Goal: Task Accomplishment & Management: Manage account settings

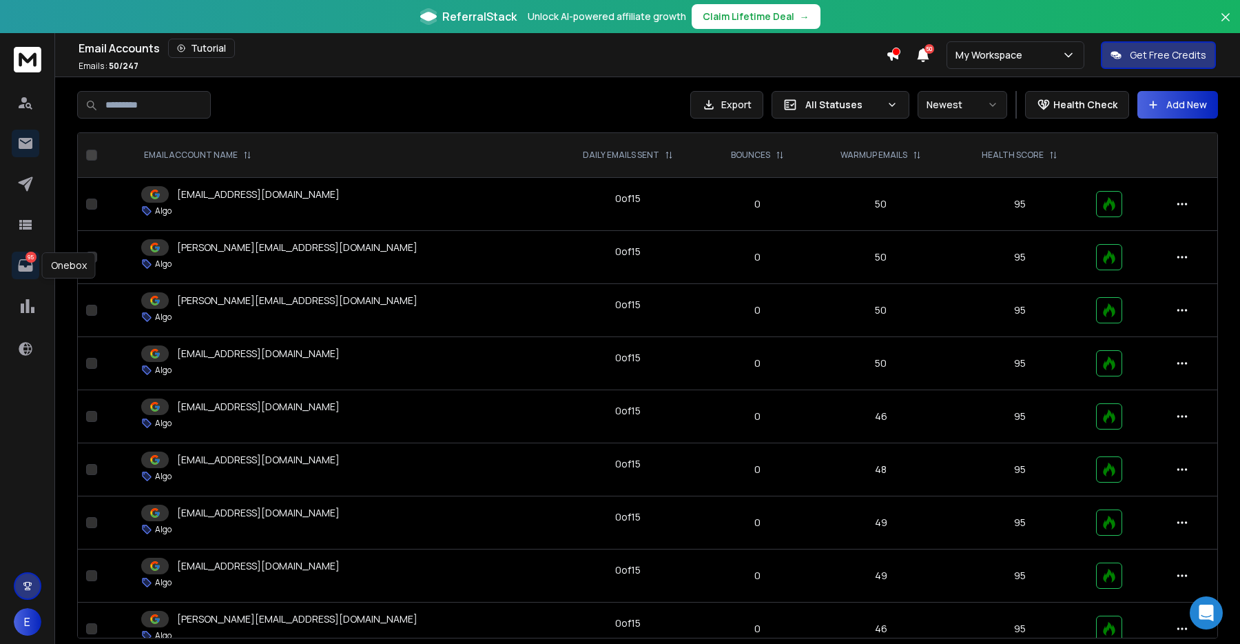
click at [26, 261] on icon at bounding box center [25, 265] width 17 height 17
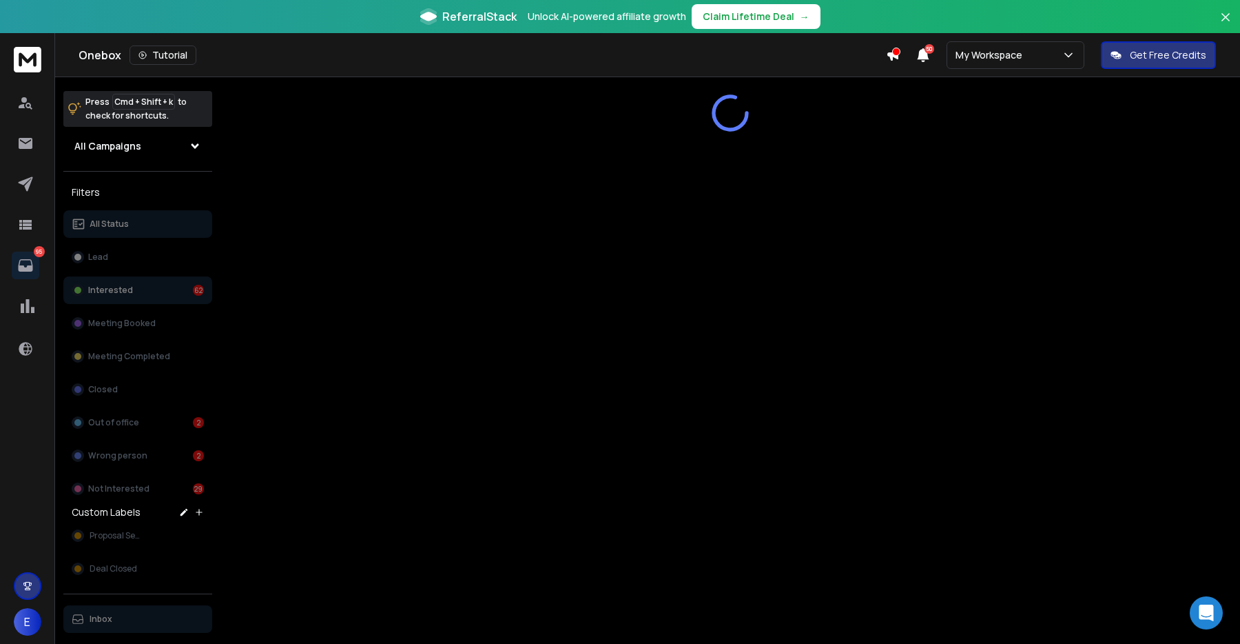
click at [154, 294] on div "All Status Lead Interested 62 Meeting Booked Meeting Completed Closed Out of of…" at bounding box center [137, 356] width 149 height 292
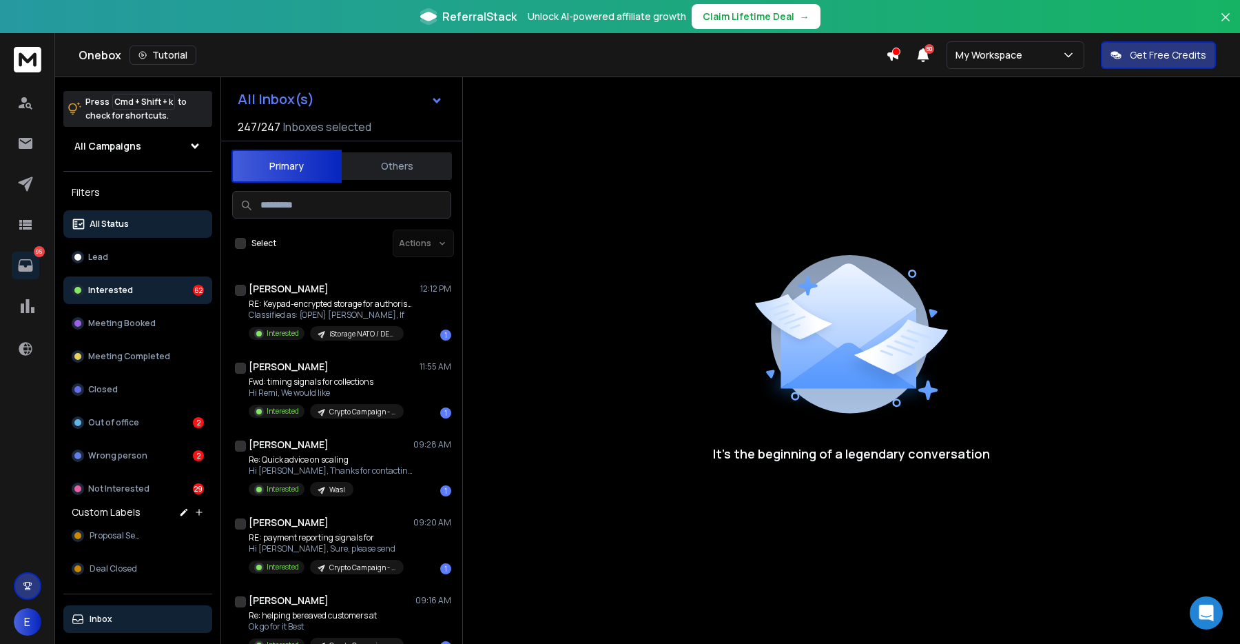
click at [145, 299] on button "Interested 62" at bounding box center [137, 290] width 149 height 28
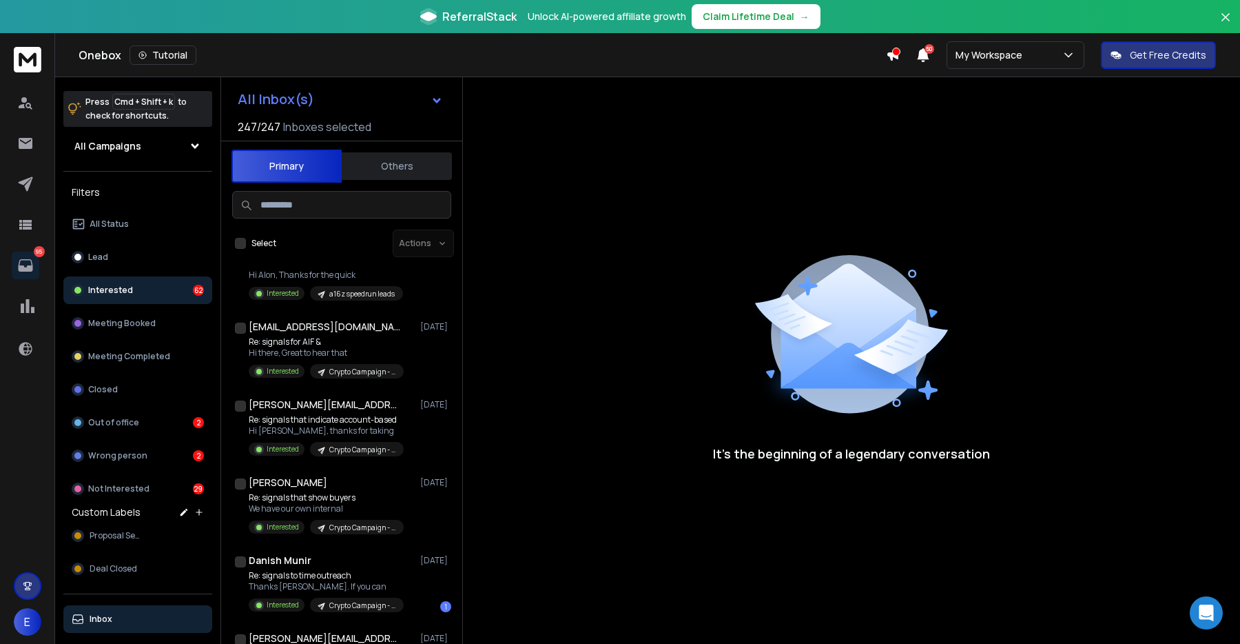
scroll to position [5539, 0]
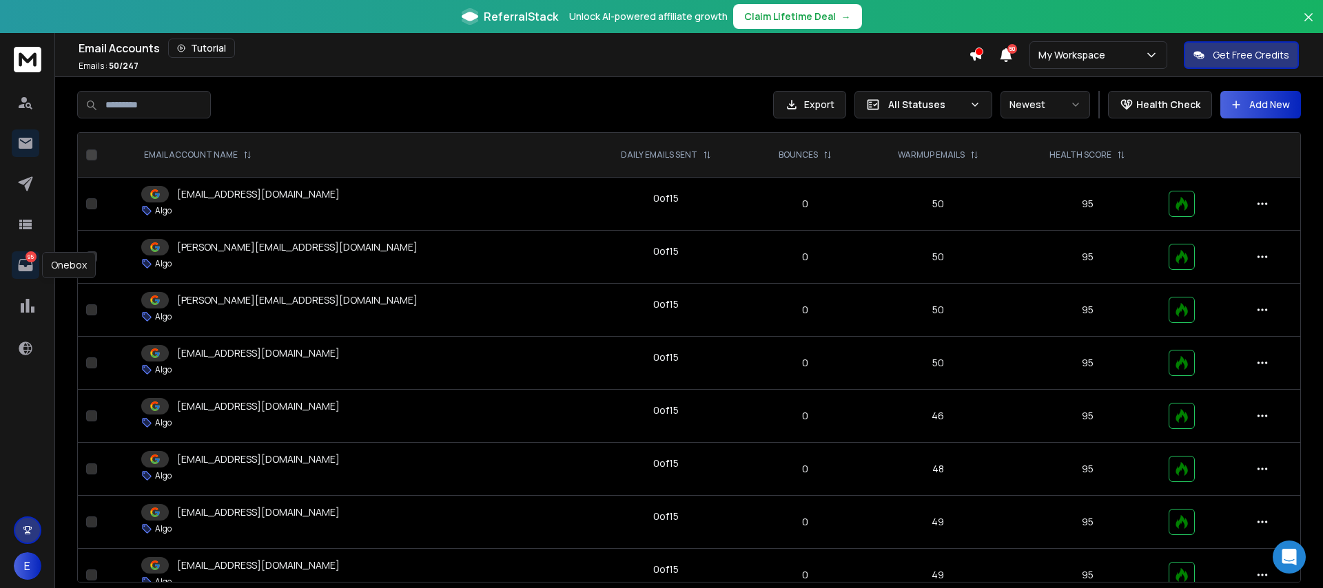
click at [19, 260] on icon at bounding box center [25, 265] width 14 height 12
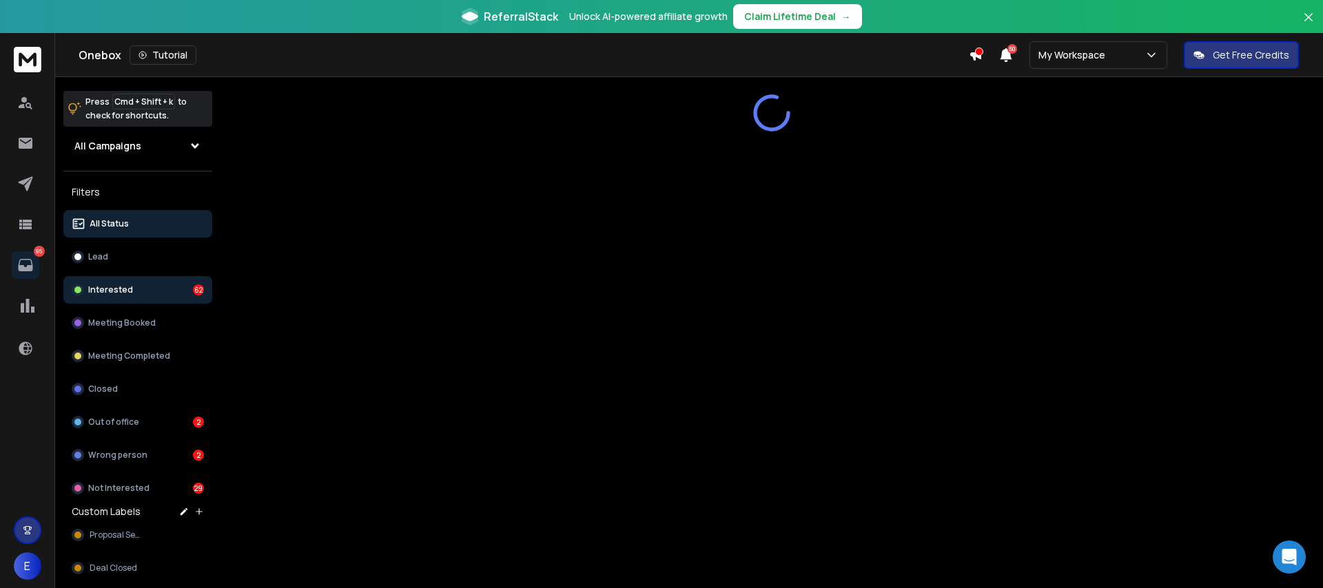
click at [136, 287] on button "Interested 62" at bounding box center [137, 290] width 149 height 28
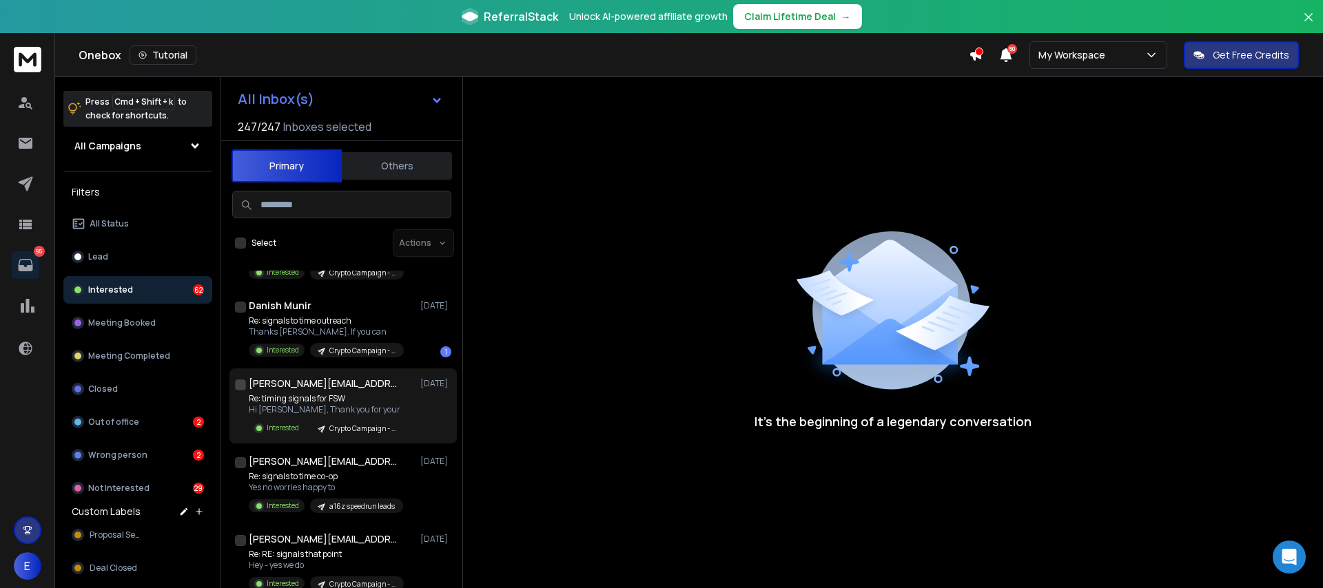
scroll to position [5804, 0]
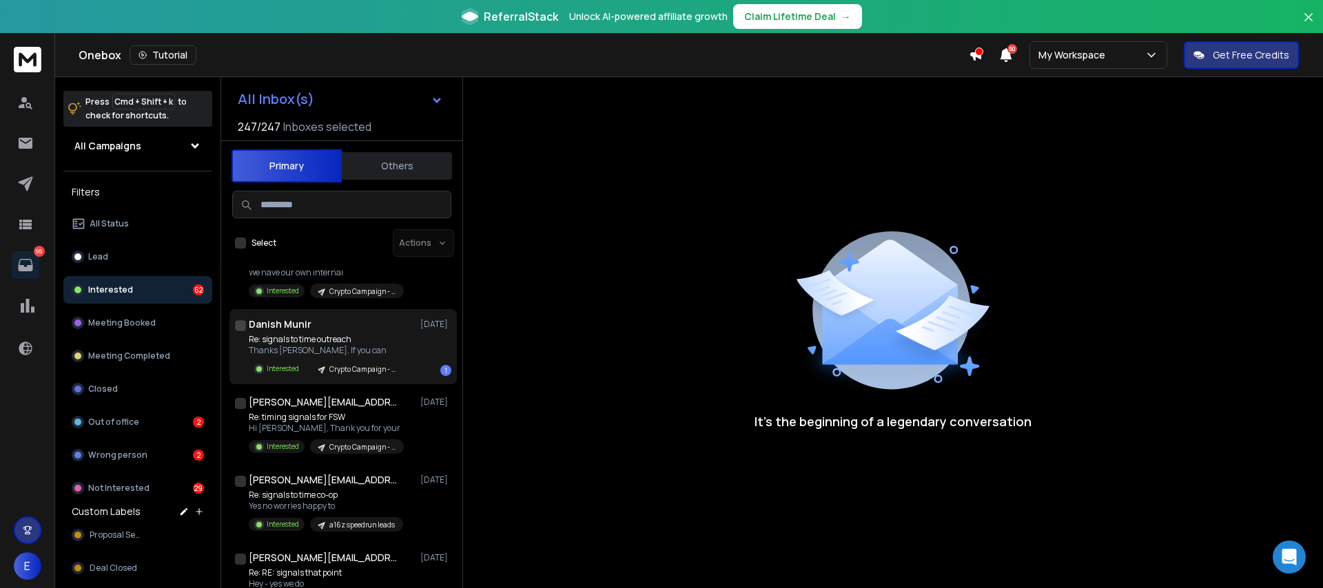
click at [358, 331] on div "Danish Munir [DATE]" at bounding box center [350, 325] width 203 height 14
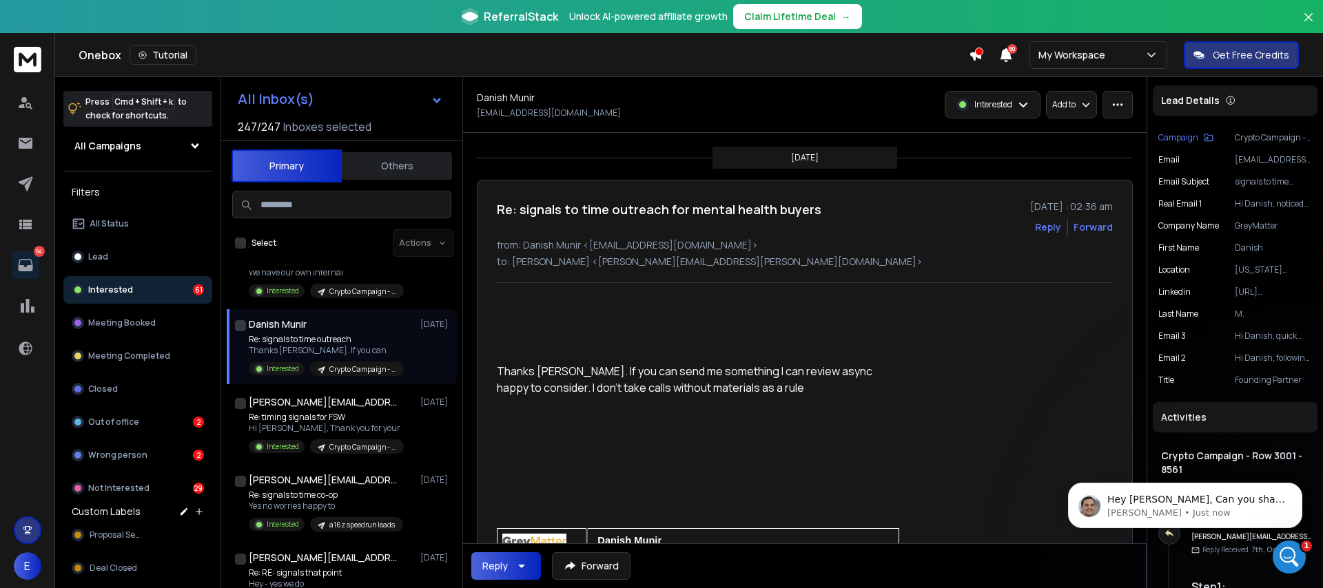
scroll to position [0, 0]
drag, startPoint x: 628, startPoint y: 247, endPoint x: 728, endPoint y: 244, distance: 100.6
click at [728, 244] on p "from: Danish Munir <[EMAIL_ADDRESS][DOMAIN_NAME]>" at bounding box center [805, 245] width 616 height 14
copy p "[DOMAIN_NAME]"
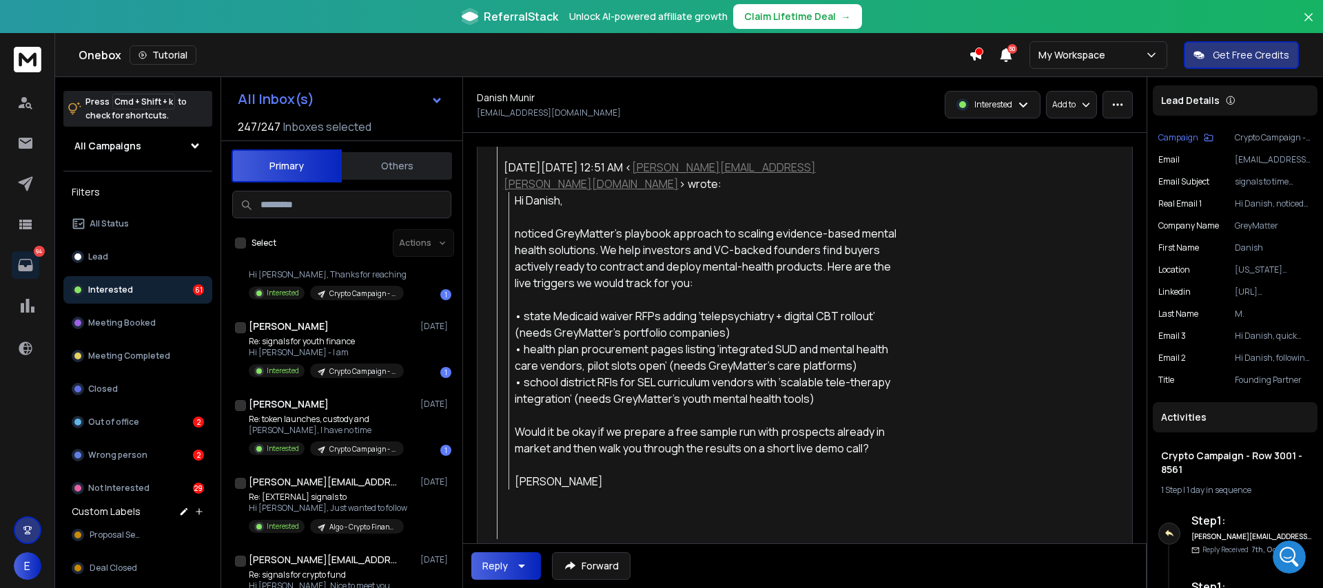
scroll to position [4791, 0]
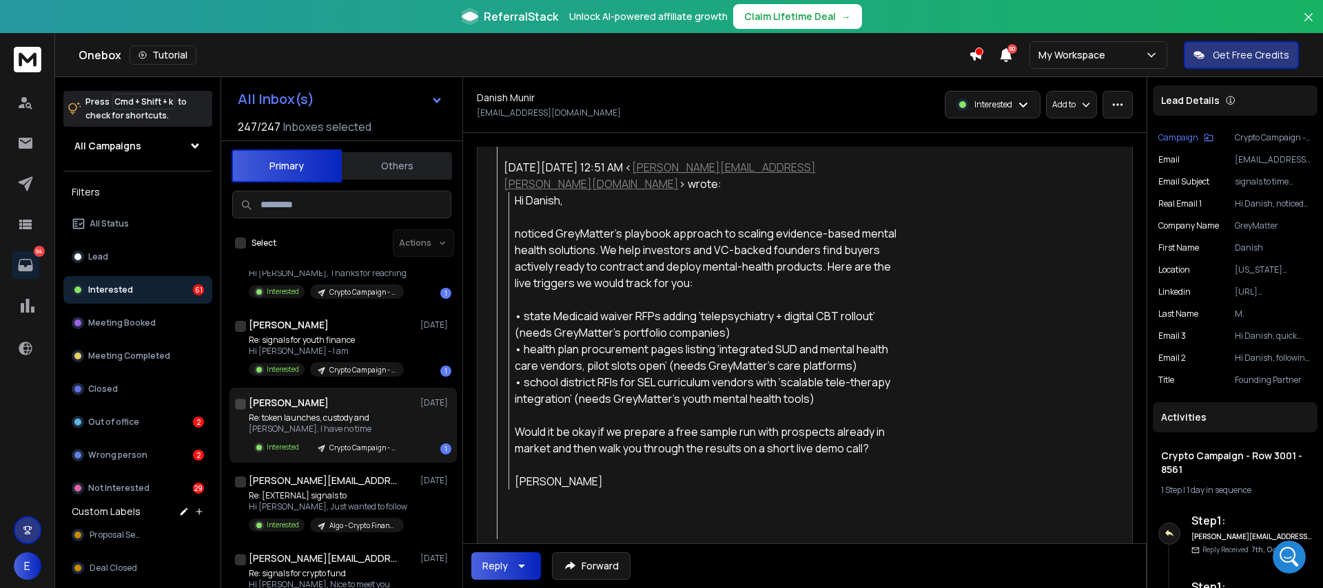
click at [331, 414] on p "Re: token launches, custody and" at bounding box center [326, 418] width 155 height 11
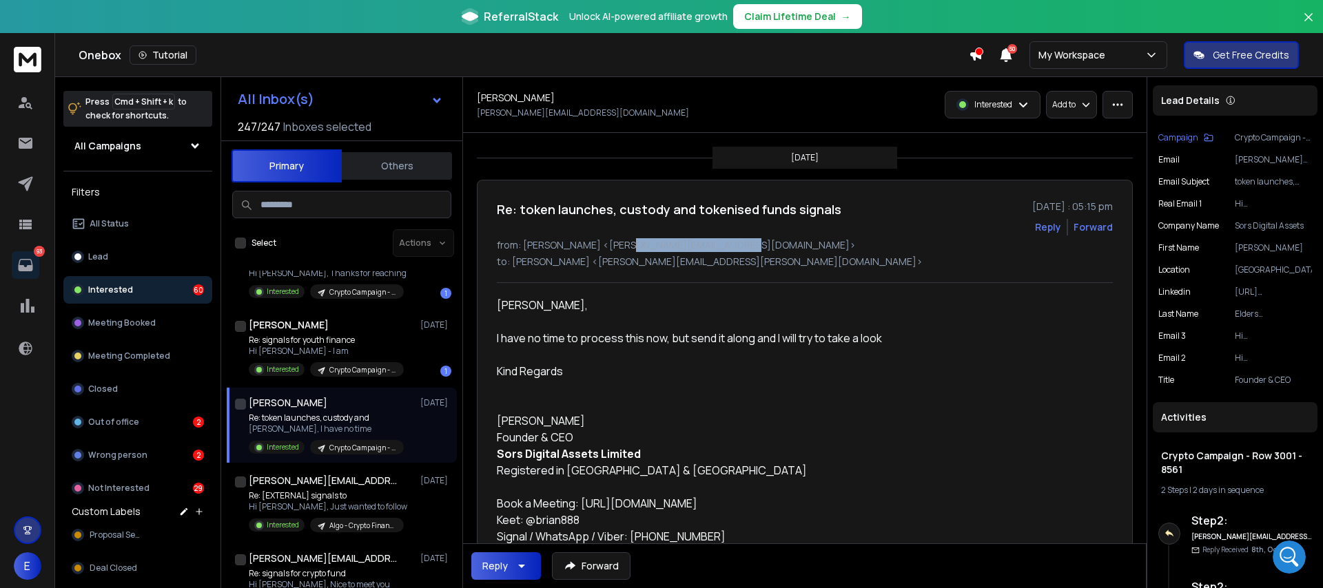
drag, startPoint x: 615, startPoint y: 248, endPoint x: 711, endPoint y: 250, distance: 95.8
click at [711, 250] on p "from: [PERSON_NAME] <[PERSON_NAME][EMAIL_ADDRESS][DOMAIN_NAME]>" at bounding box center [805, 245] width 616 height 14
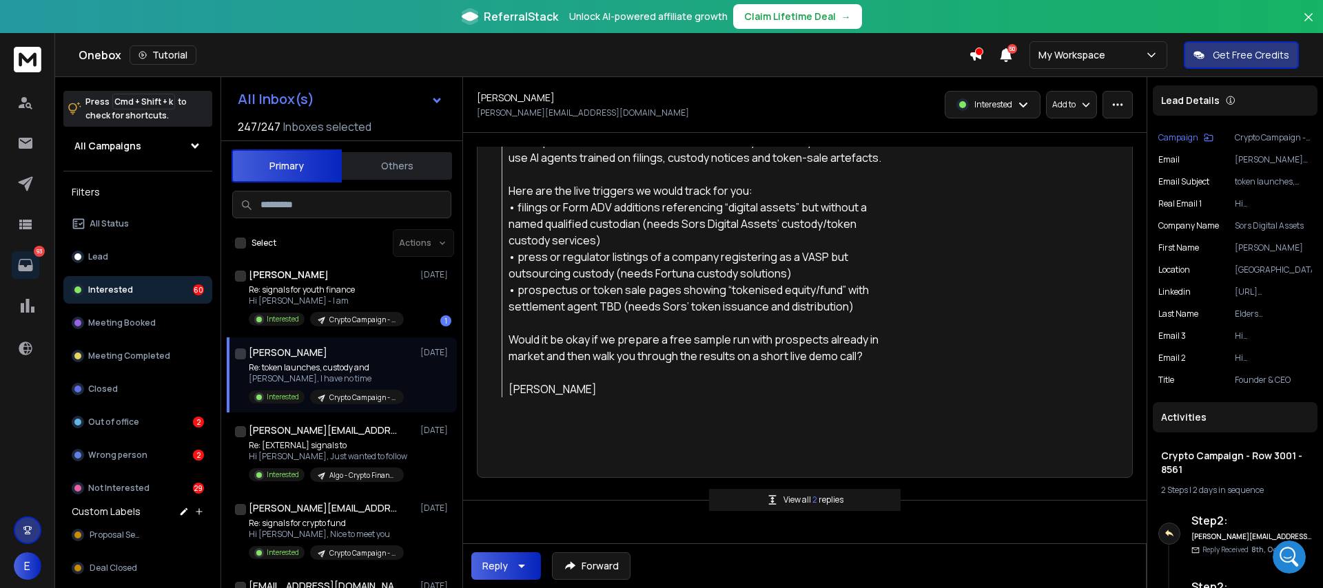
scroll to position [0, 0]
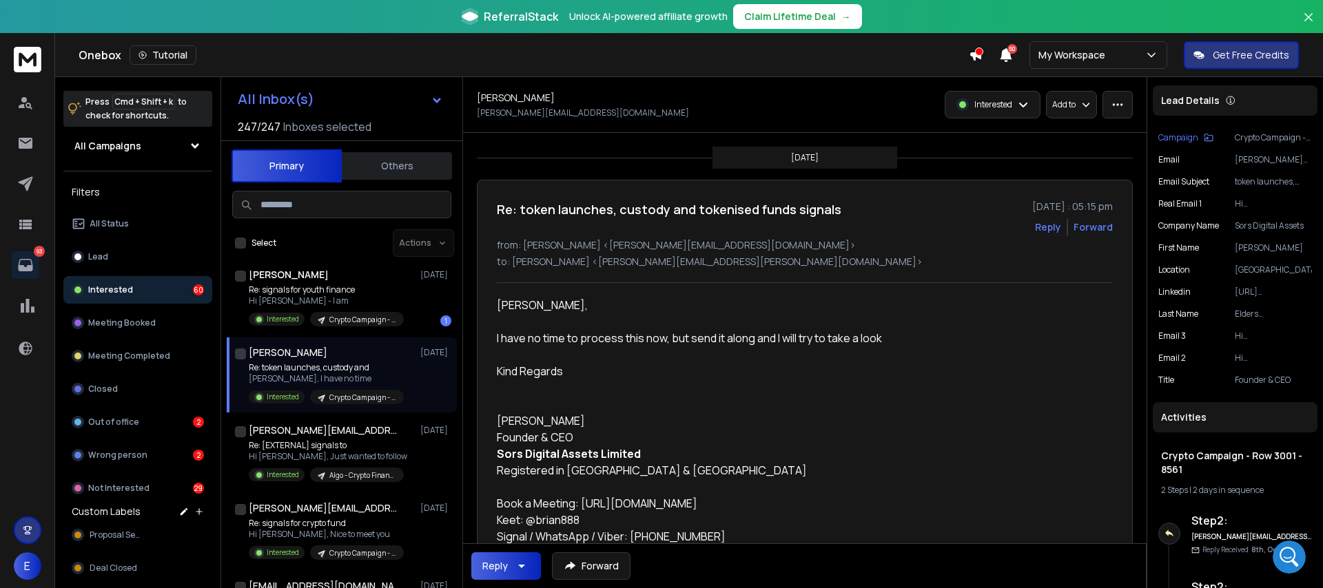
click at [531, 316] on div at bounding box center [698, 322] width 402 height 17
drag, startPoint x: 550, startPoint y: 398, endPoint x: 628, endPoint y: 591, distance: 207.4
click at [628, 588] on html "ReferralStack Unlock AI-powered affiliate growth Lifetime Deals available! Clai…" at bounding box center [661, 294] width 1323 height 588
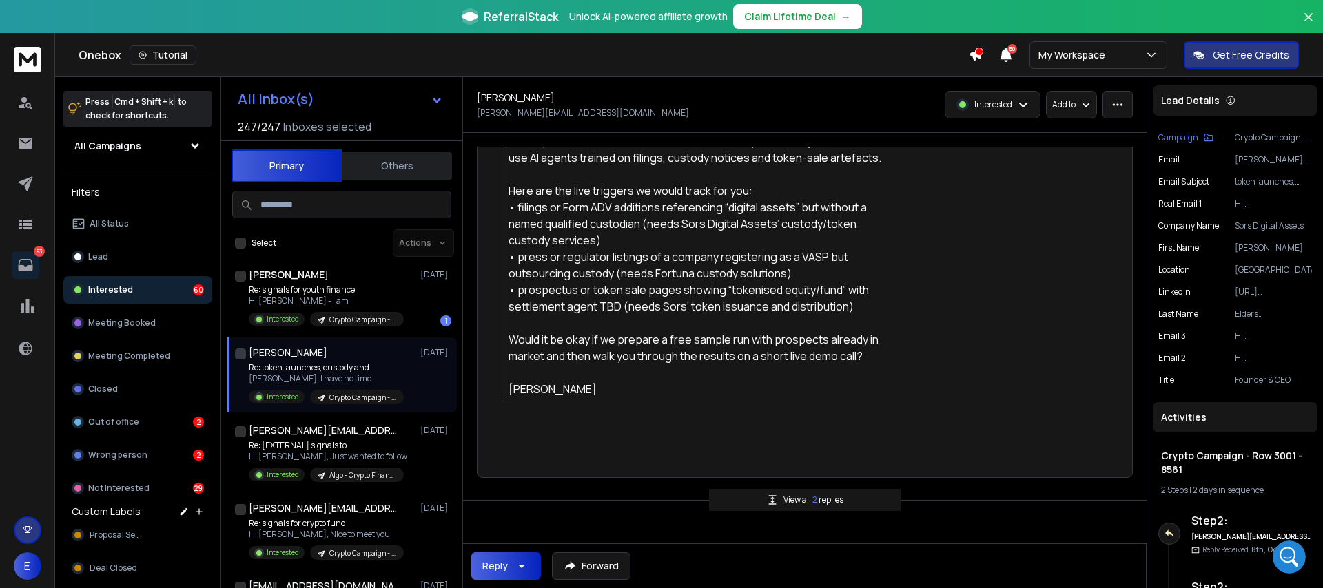
click at [566, 375] on div "Hi [PERSON_NAME], saw your DocSend and ecosystem work across custody and token …" at bounding box center [704, 240] width 391 height 314
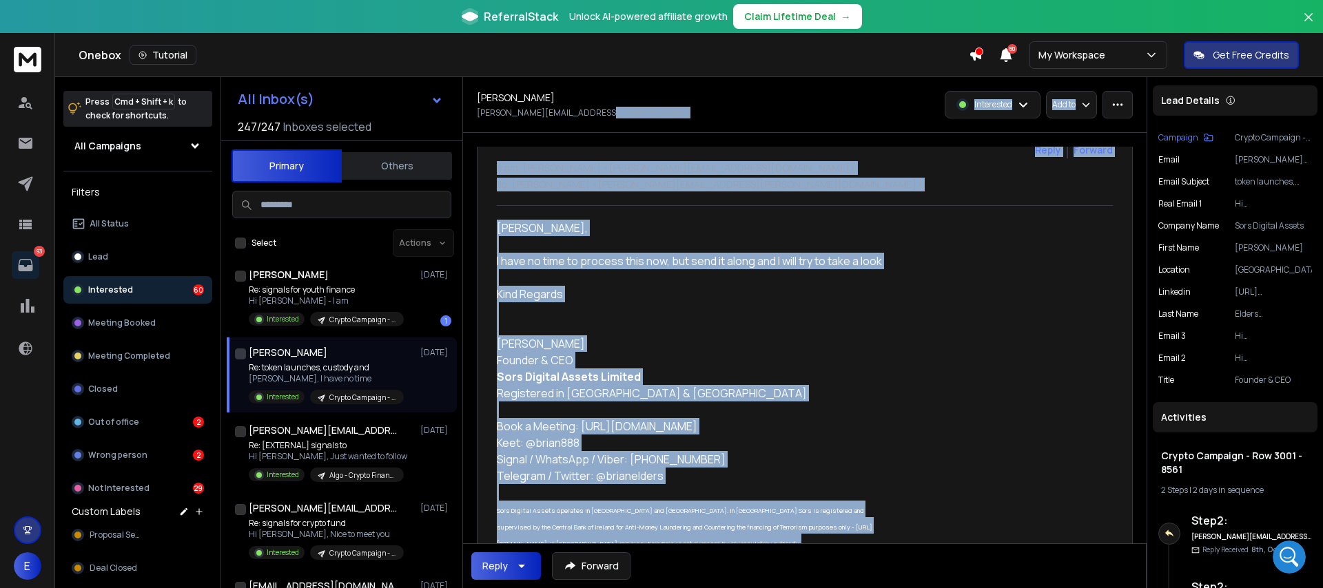
scroll to position [0, 0]
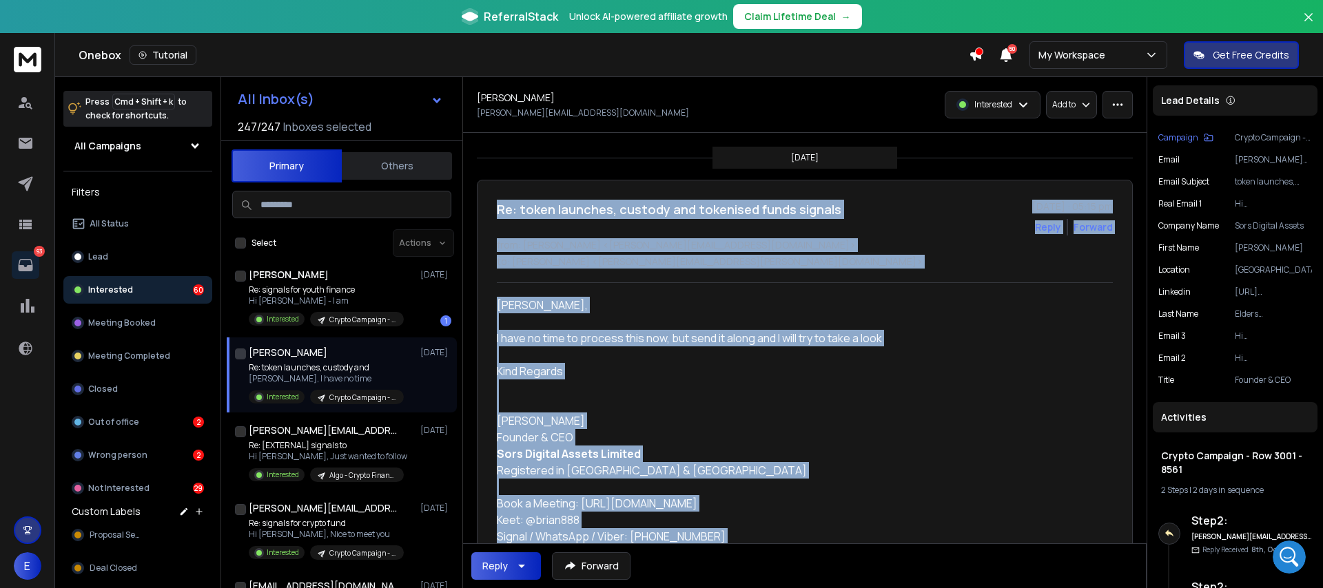
drag, startPoint x: 549, startPoint y: 391, endPoint x: 488, endPoint y: 189, distance: 210.8
copy div "Lo: ipsum dolorsit, ametcon adi elitseddo eiusm tempori 9 Utlabor 0651 : 81:65 …"
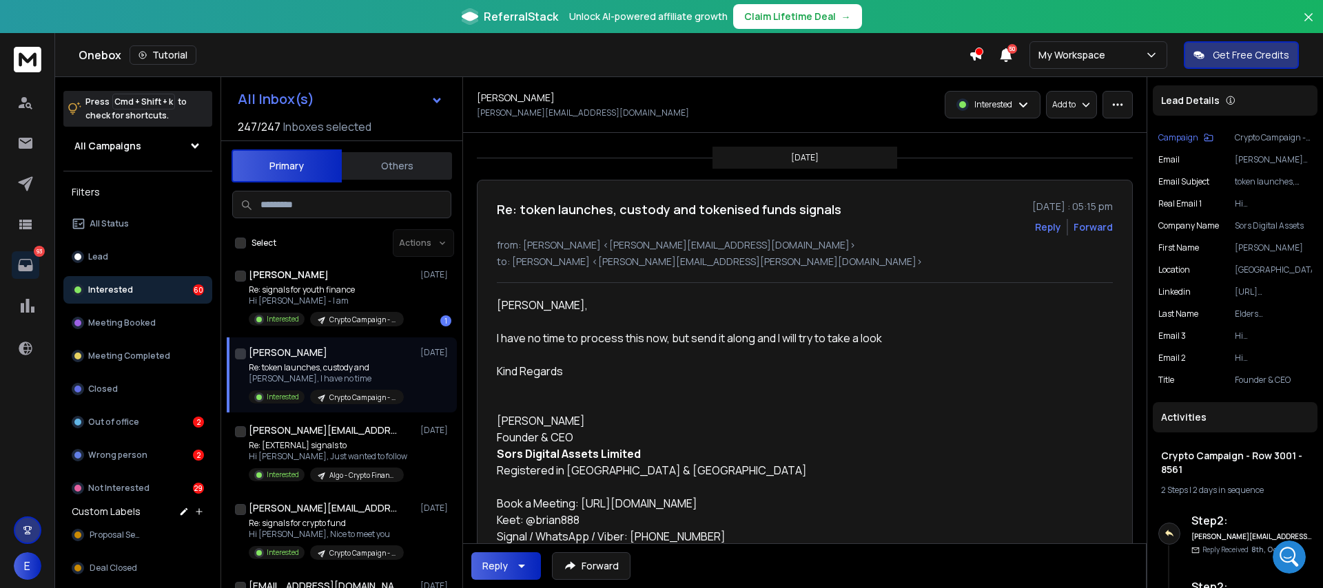
click at [878, 335] on div "I have no time to process this now, but send it along and I will try to take a …" at bounding box center [698, 338] width 402 height 17
click at [1049, 230] on button "Reply" at bounding box center [1048, 228] width 26 height 14
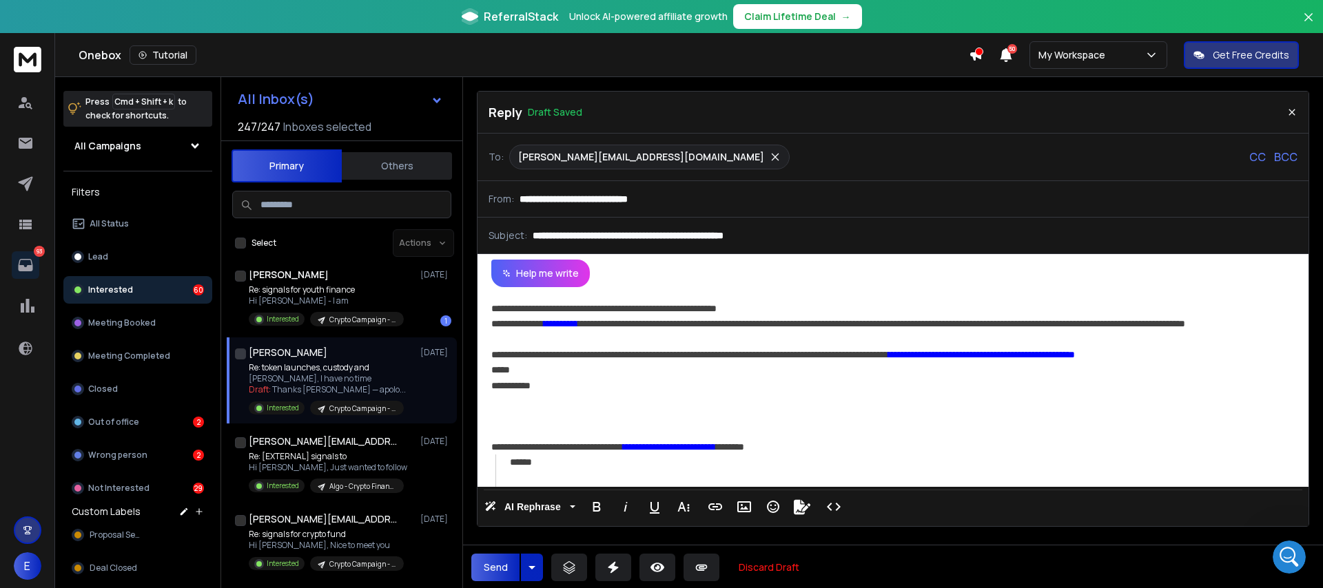
click at [759, 307] on p "**********" at bounding box center [890, 308] width 799 height 15
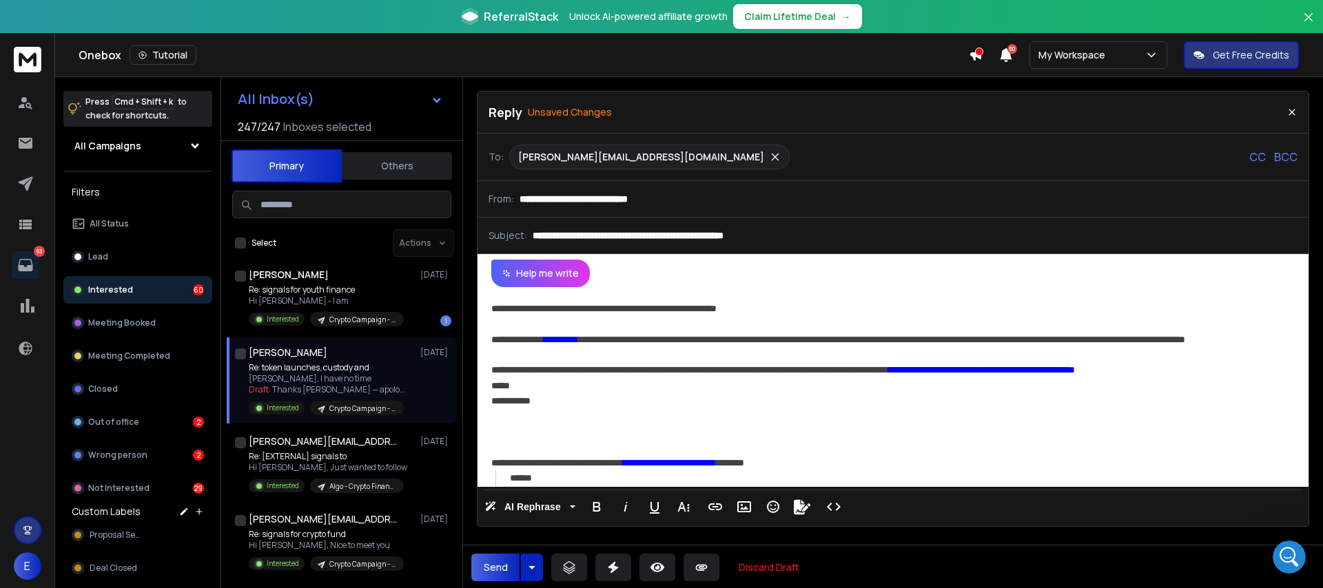
click at [537, 356] on p "**********" at bounding box center [890, 347] width 799 height 31
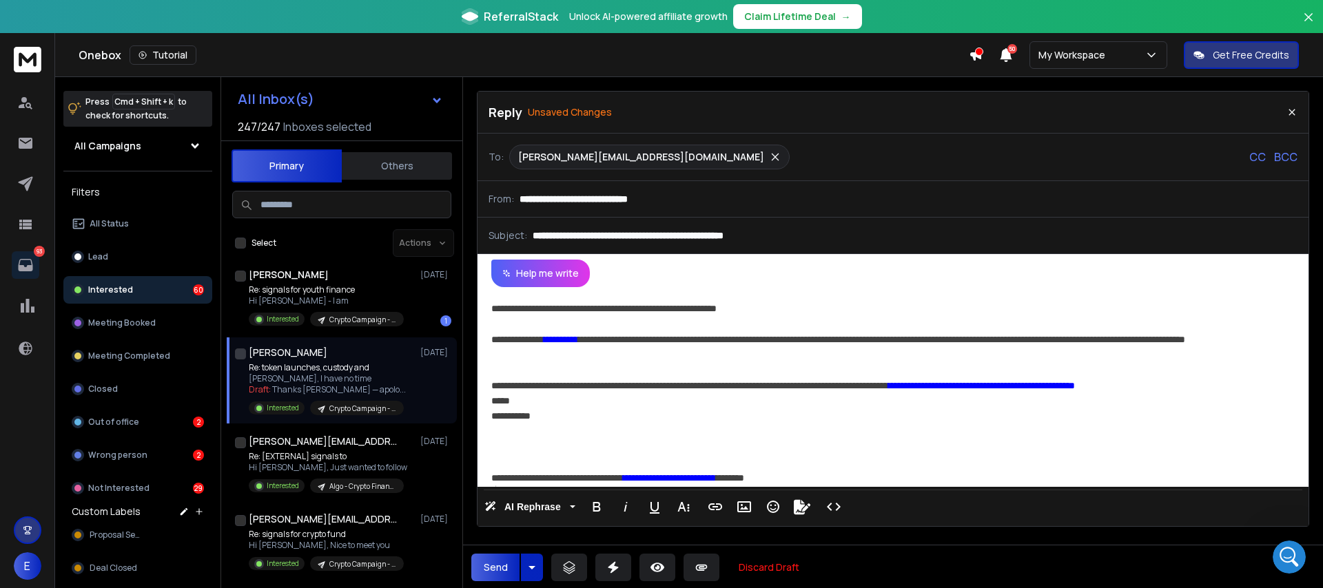
click at [529, 401] on p "**********" at bounding box center [890, 408] width 799 height 31
click at [555, 433] on p "**********" at bounding box center [890, 424] width 799 height 31
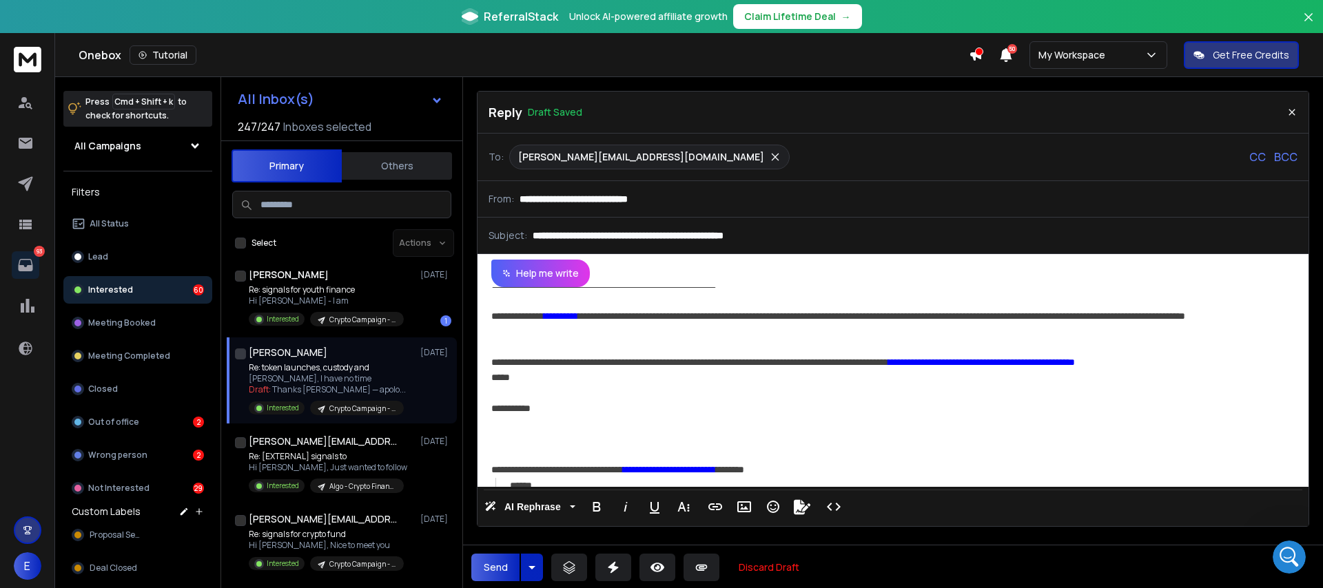
scroll to position [12, 0]
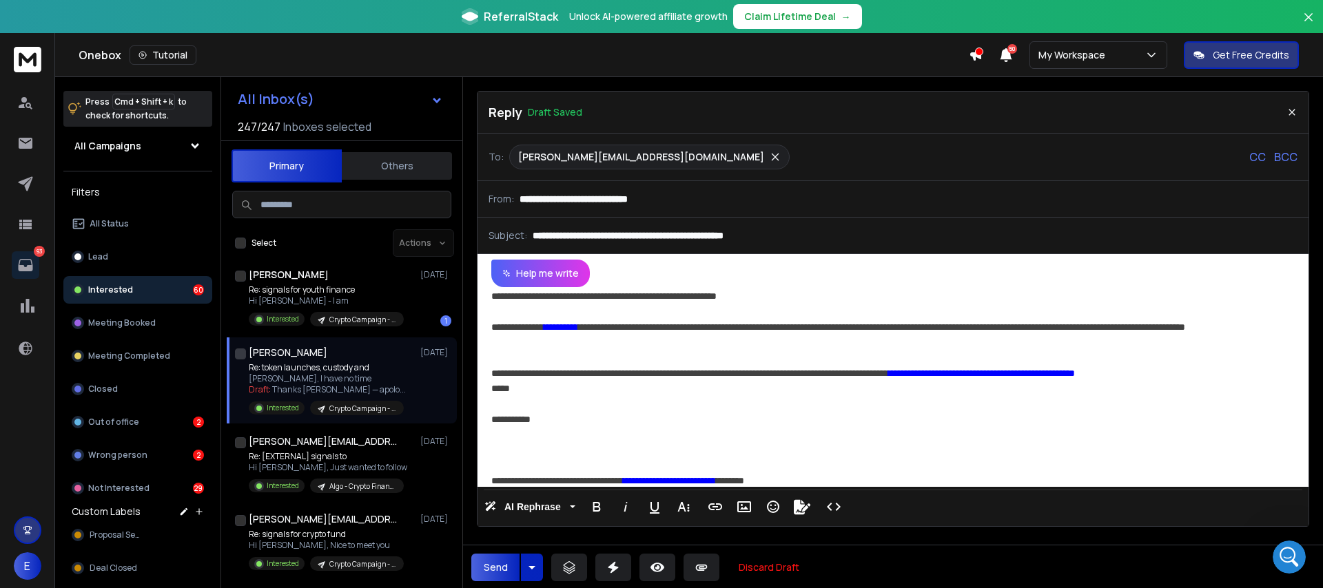
click at [491, 388] on p "*****" at bounding box center [890, 388] width 799 height 15
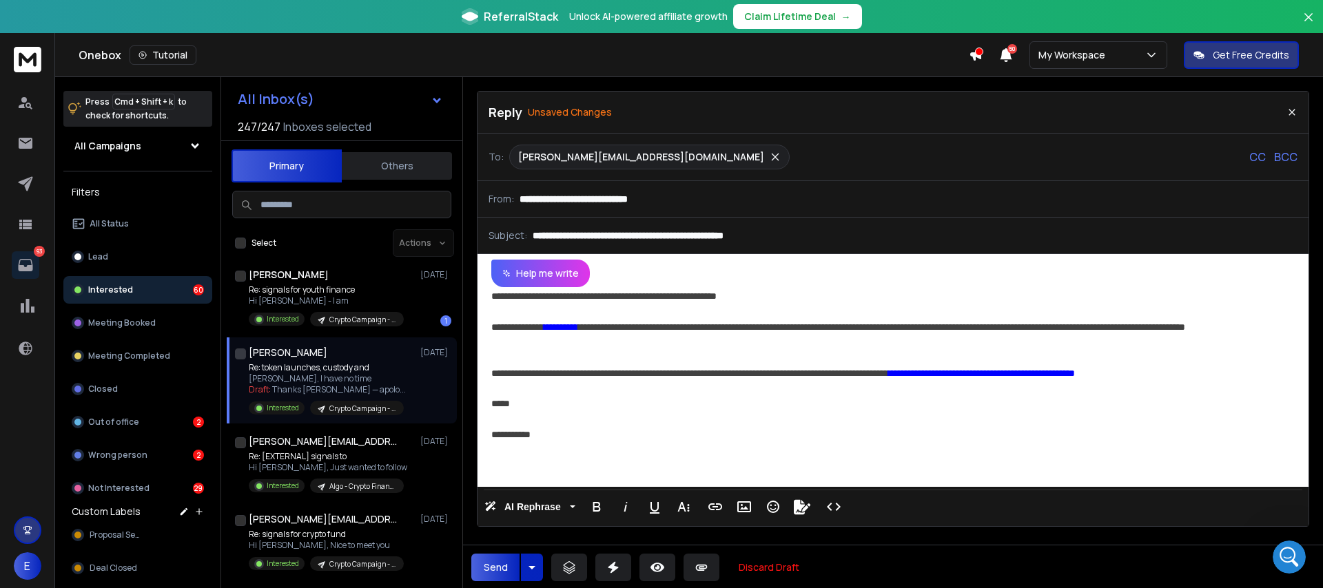
click at [654, 420] on p "**********" at bounding box center [890, 427] width 799 height 31
click at [569, 324] on link "**********" at bounding box center [561, 327] width 34 height 10
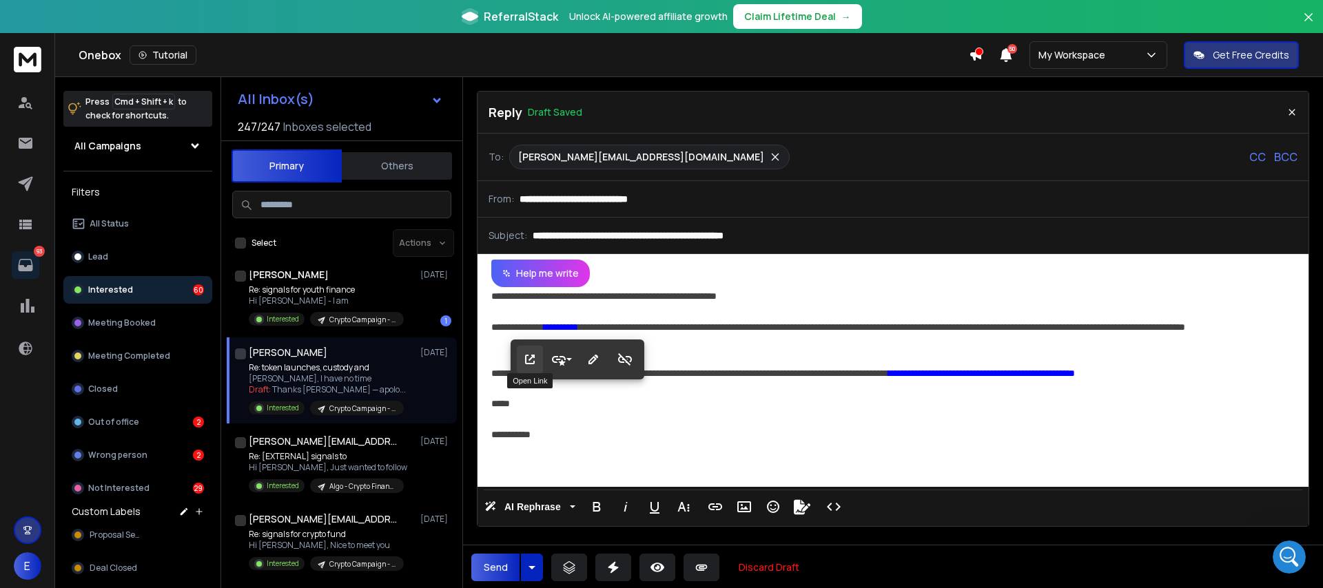
click at [531, 360] on icon "button" at bounding box center [530, 360] width 10 height 10
click at [569, 405] on p "*****" at bounding box center [890, 403] width 799 height 15
click at [573, 433] on p "**********" at bounding box center [890, 427] width 799 height 31
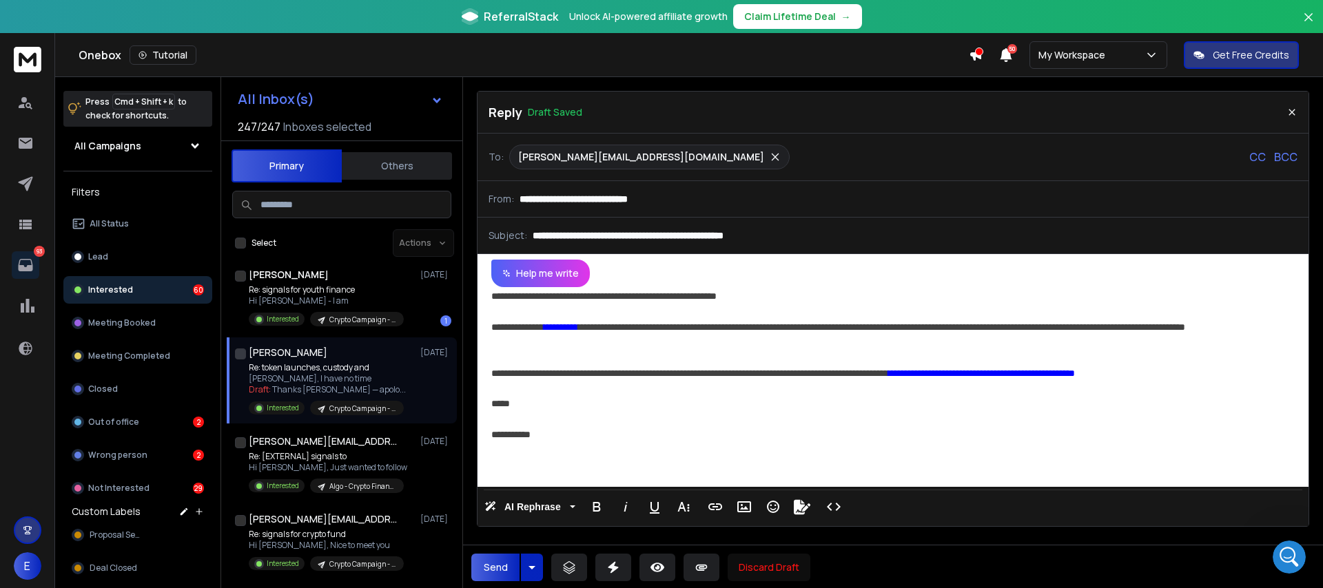
click at [774, 565] on button "Discard Draft" at bounding box center [769, 568] width 83 height 28
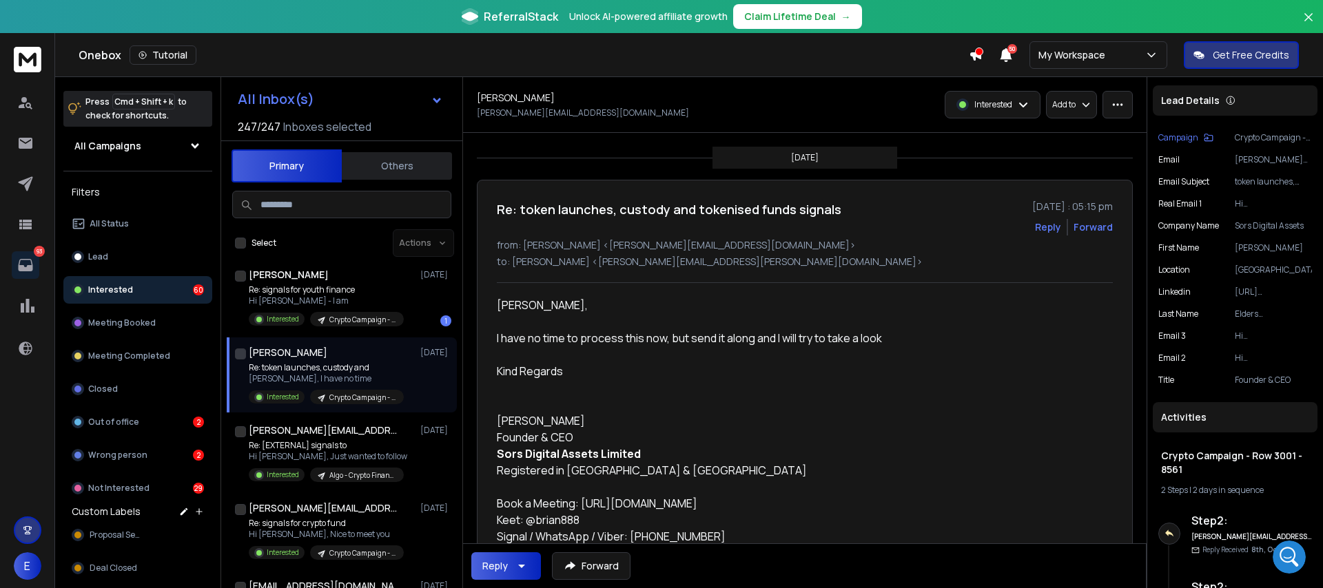
scroll to position [88, 0]
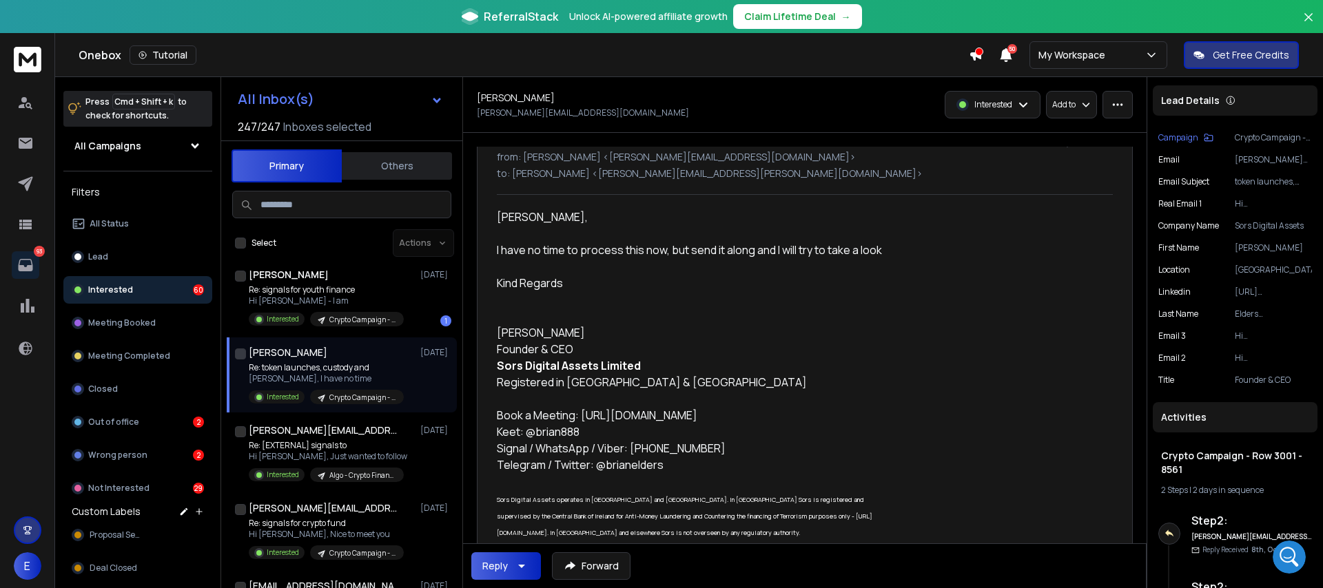
click at [741, 321] on div "[PERSON_NAME] Founder & CEO Sors Digital Assets Limited Registered in [GEOGRAPH…" at bounding box center [698, 432] width 402 height 248
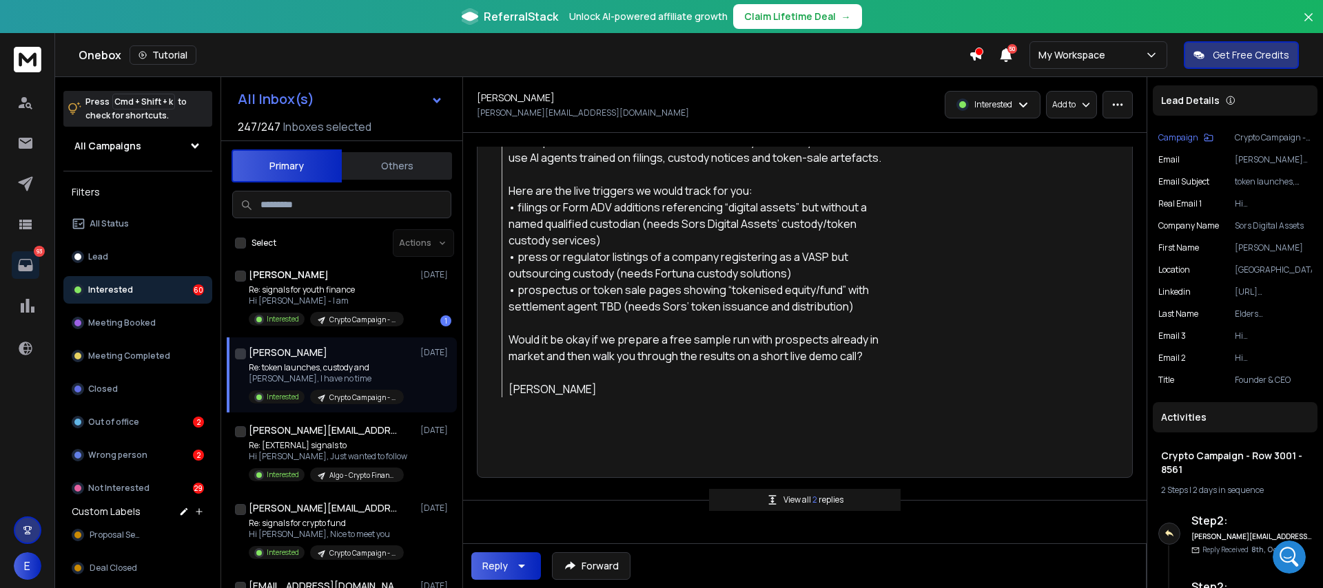
scroll to position [0, 0]
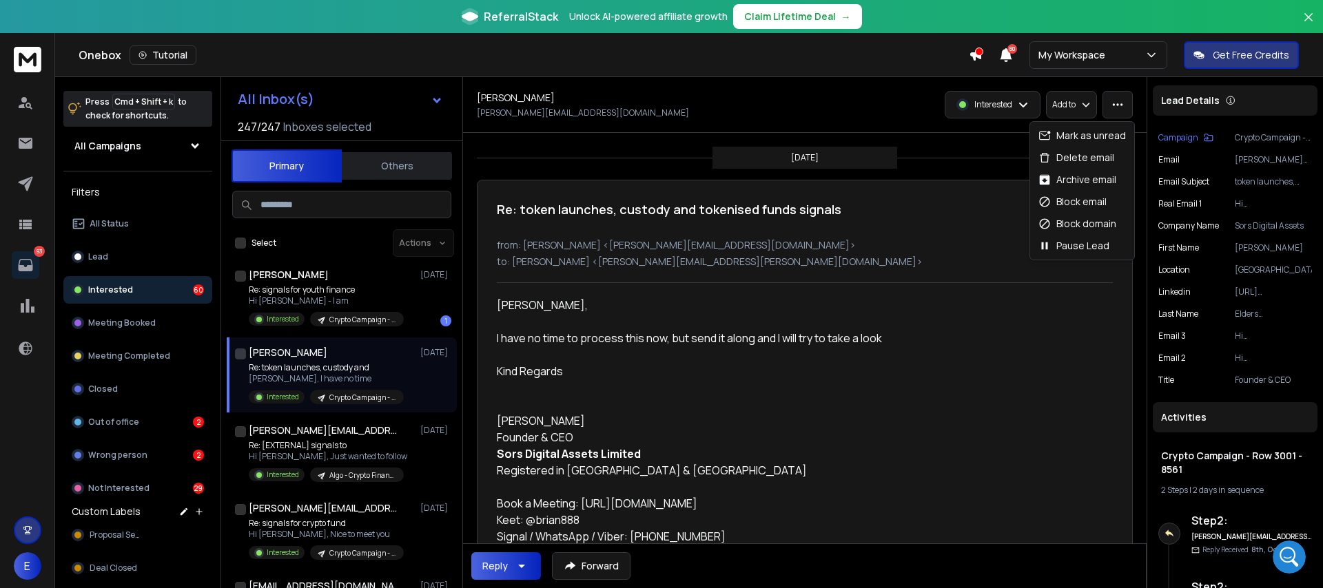
click at [1118, 110] on icon "button" at bounding box center [1117, 105] width 12 height 12
click at [1094, 135] on div "Mark as unread" at bounding box center [1082, 136] width 88 height 14
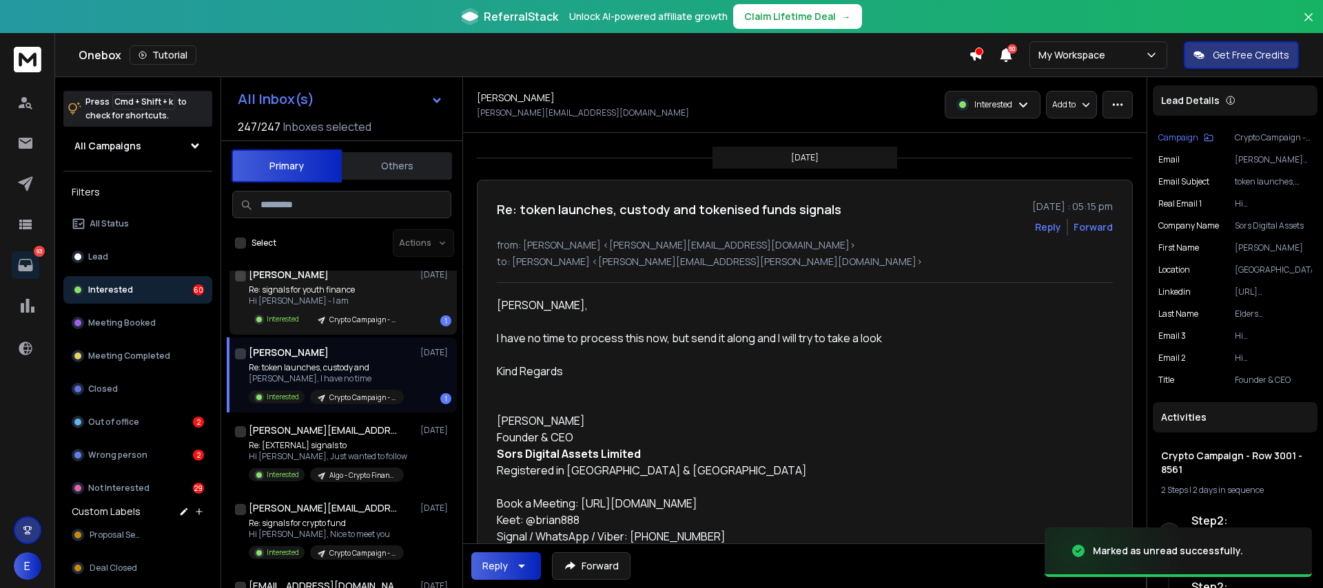
click at [408, 276] on div "[PERSON_NAME] [DATE]" at bounding box center [350, 275] width 203 height 14
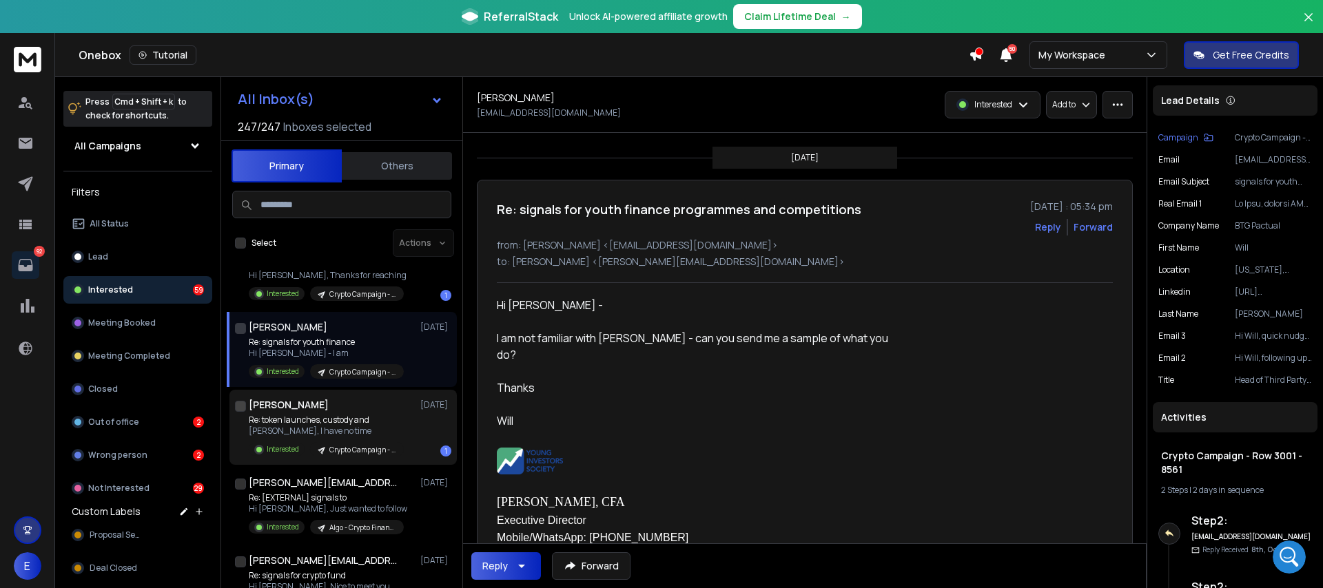
scroll to position [4788, 0]
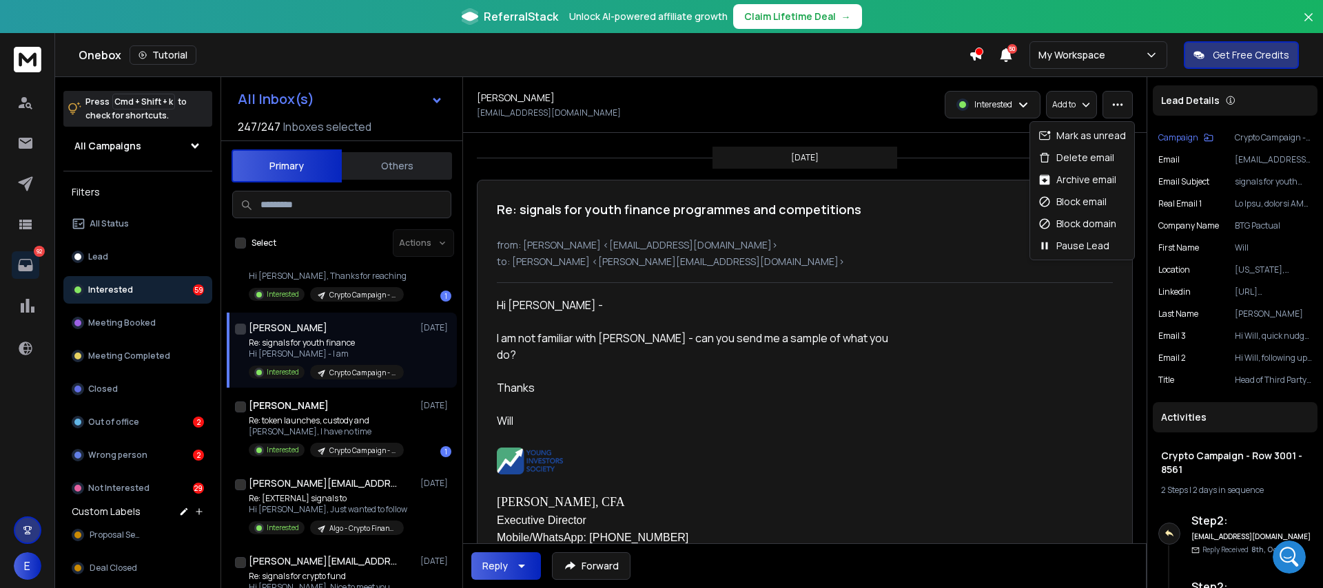
click at [1103, 101] on button "button" at bounding box center [1118, 105] width 30 height 28
click at [1080, 139] on div "Mark as unread" at bounding box center [1082, 136] width 88 height 14
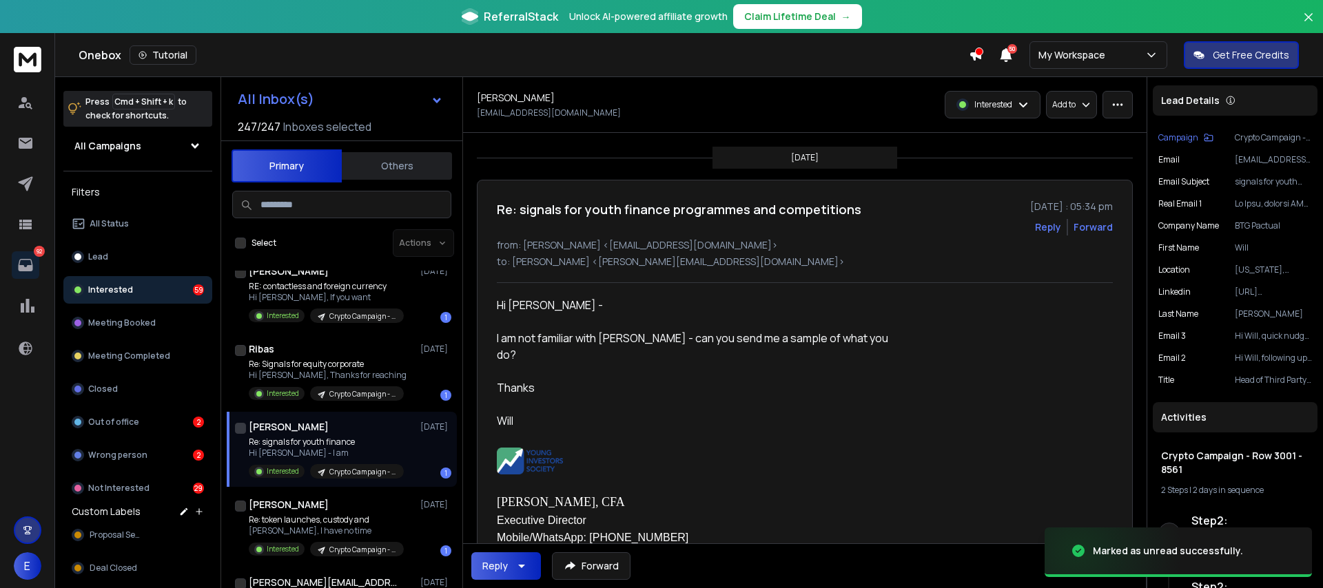
scroll to position [4669, 0]
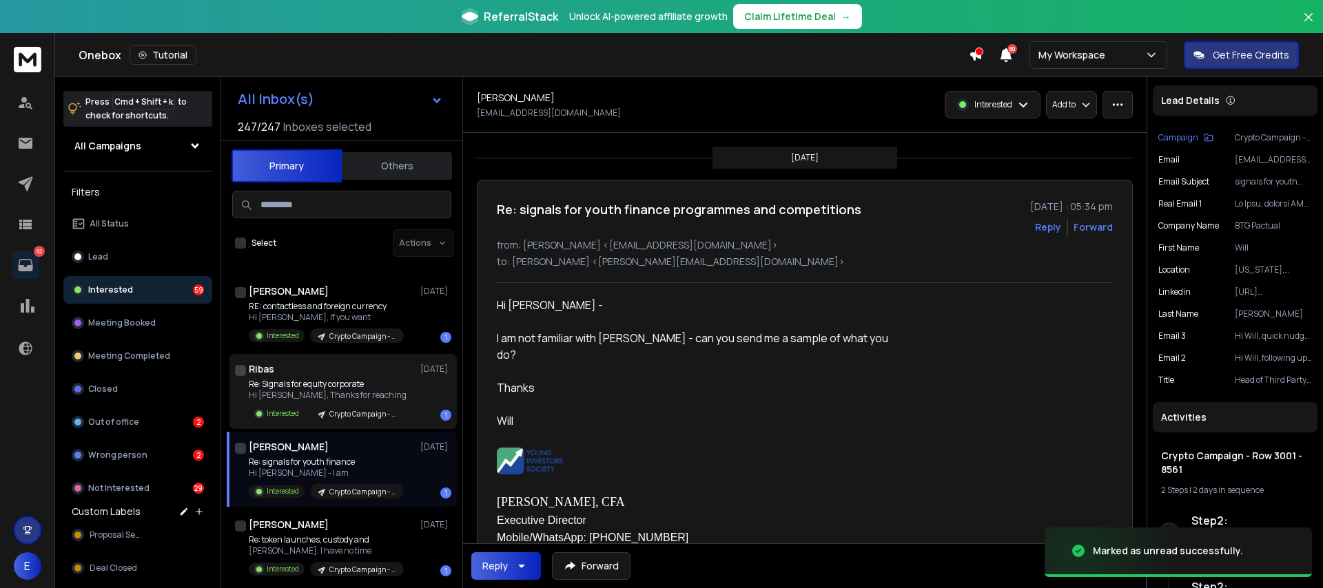
click at [398, 400] on p "Hi [PERSON_NAME], Thanks for reaching" at bounding box center [328, 395] width 158 height 11
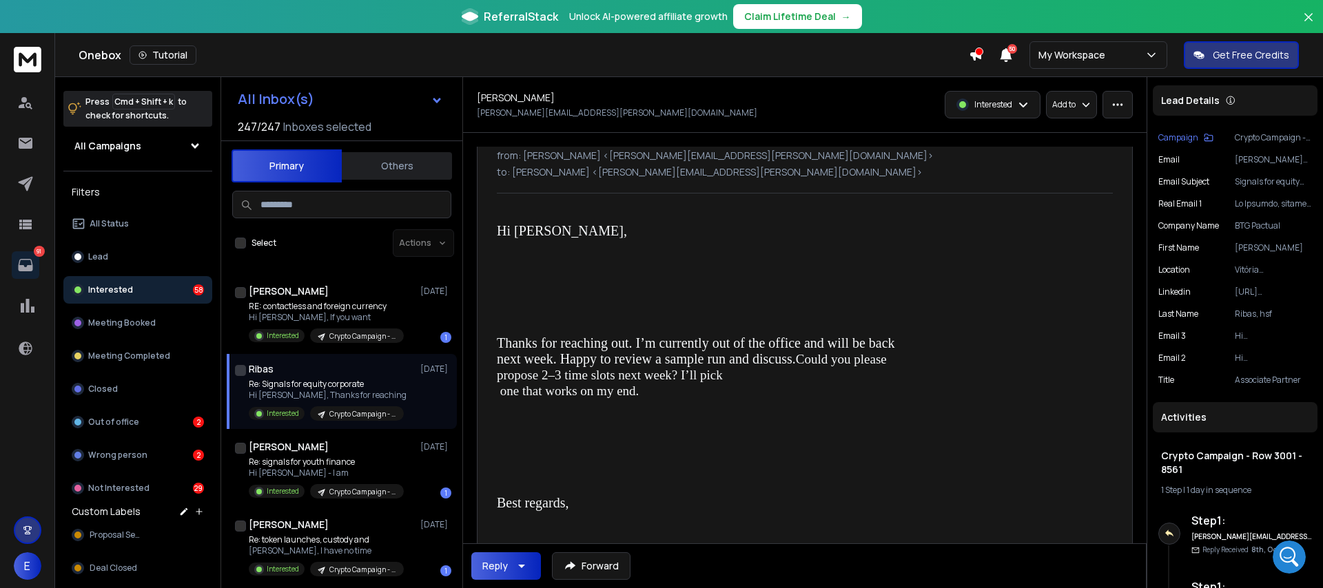
scroll to position [39, 0]
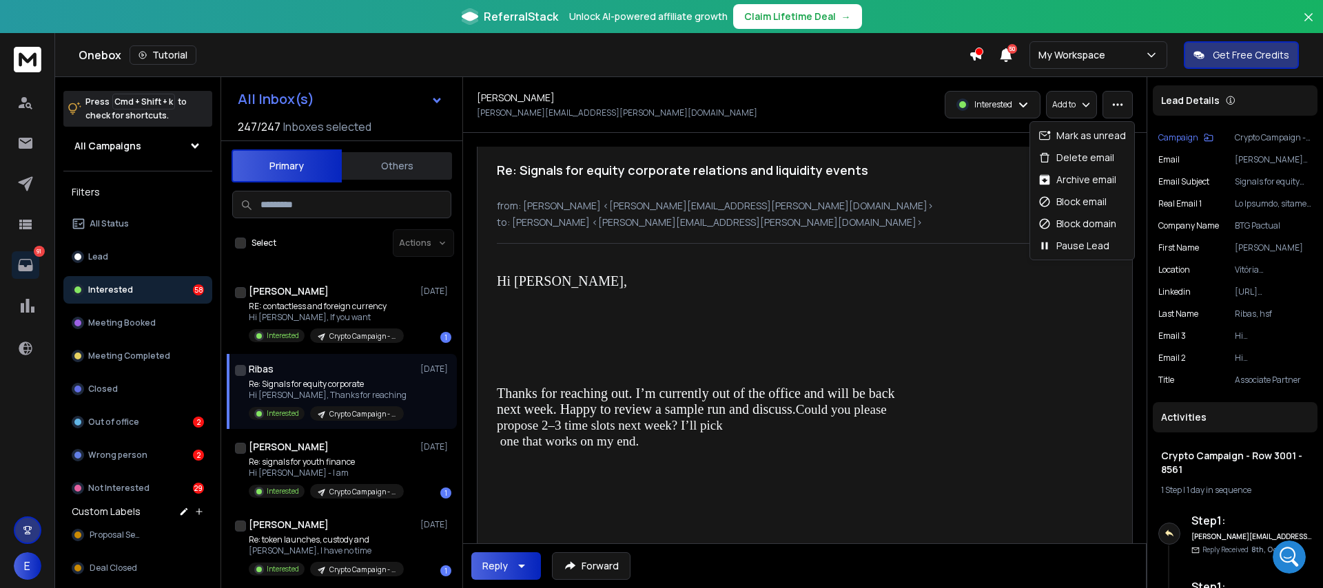
click at [1115, 116] on button "button" at bounding box center [1118, 105] width 30 height 28
click at [1093, 141] on div "Mark as unread" at bounding box center [1082, 136] width 88 height 14
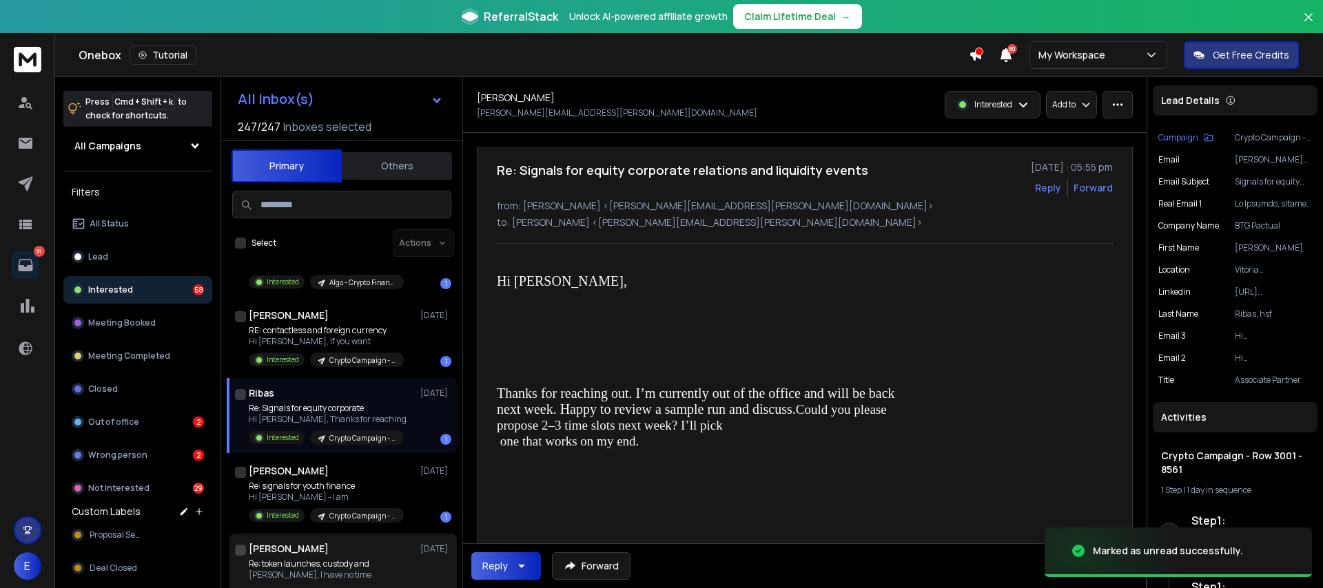
scroll to position [4640, 0]
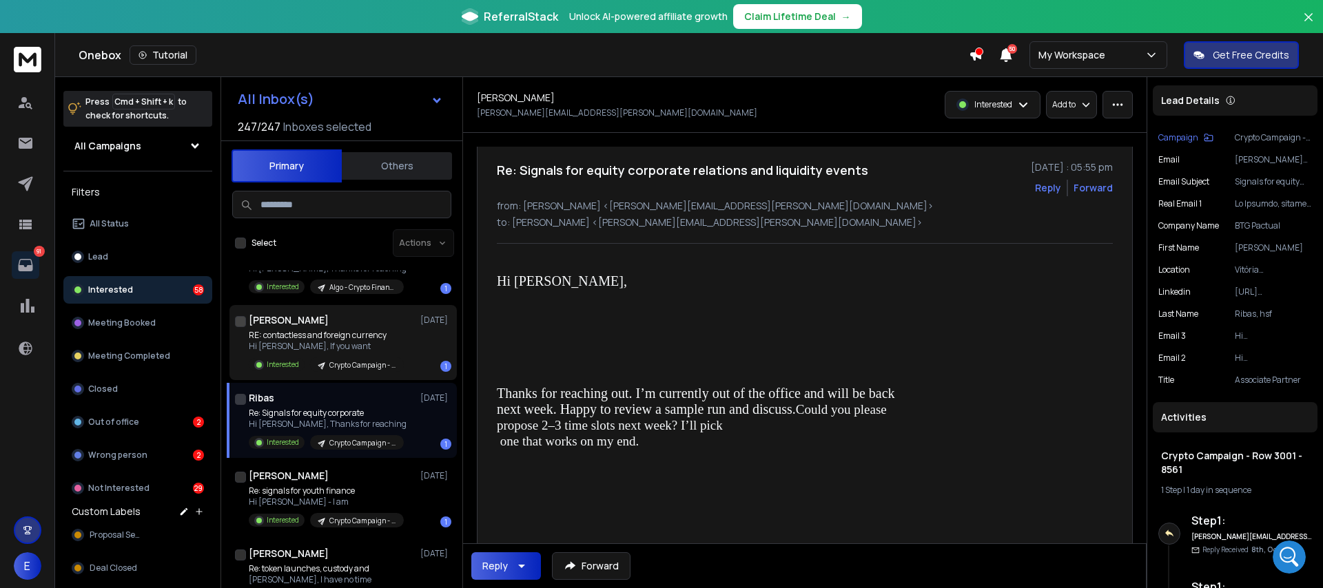
click at [361, 327] on div "[PERSON_NAME] [DATE] RE: contactless and foreign currency Hi [PERSON_NAME], If …" at bounding box center [350, 343] width 203 height 59
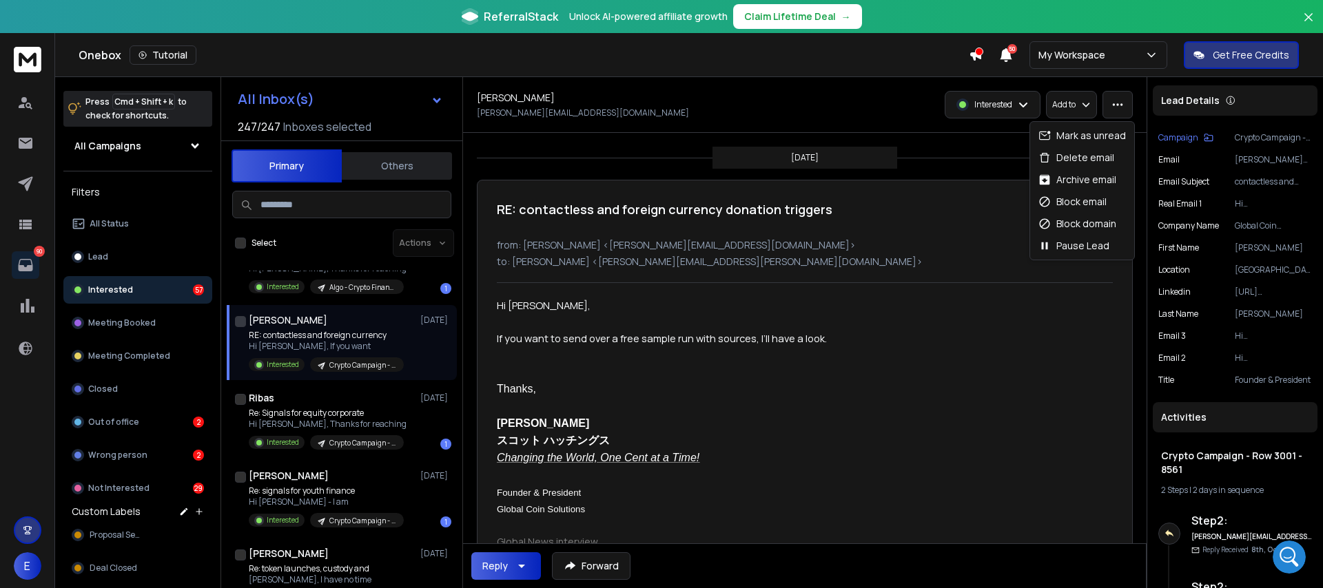
click at [1113, 115] on button "button" at bounding box center [1118, 105] width 30 height 28
click at [1087, 139] on div "Mark as unread" at bounding box center [1082, 136] width 88 height 14
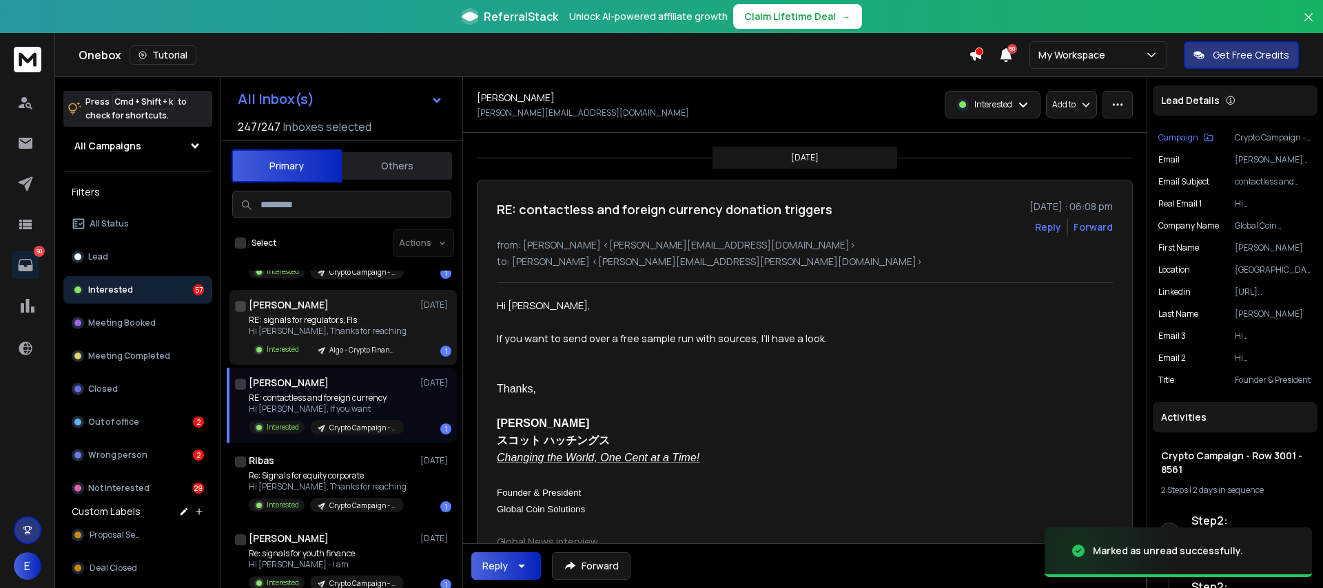
scroll to position [4568, 0]
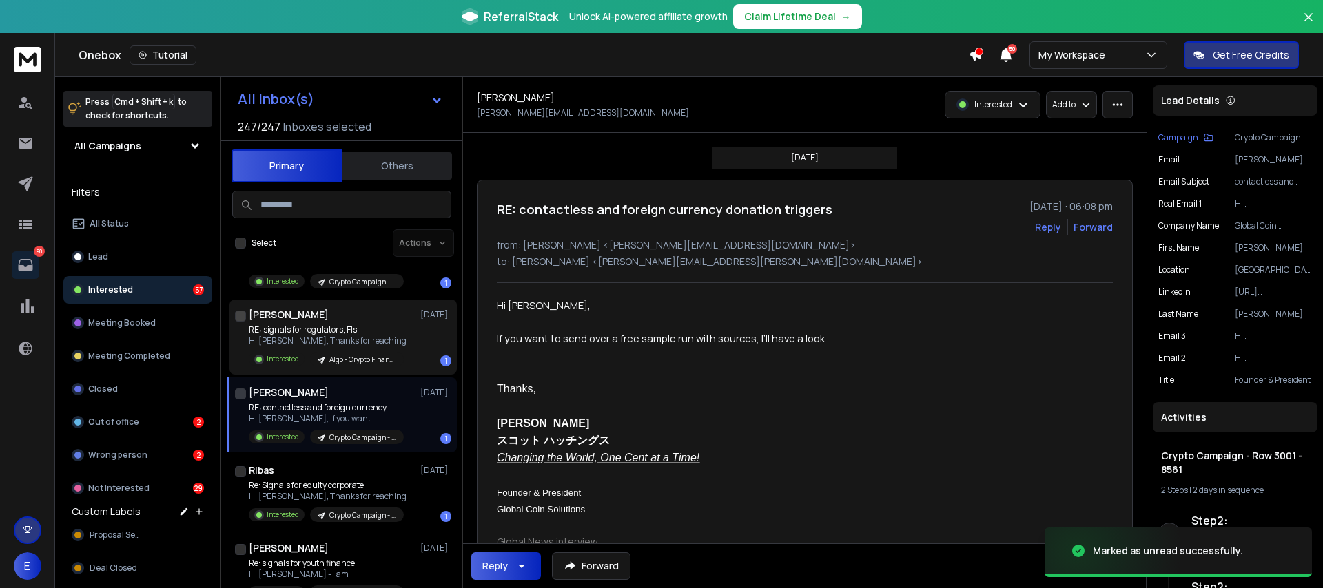
click at [384, 336] on p "Hi [PERSON_NAME], Thanks for reaching" at bounding box center [328, 341] width 158 height 11
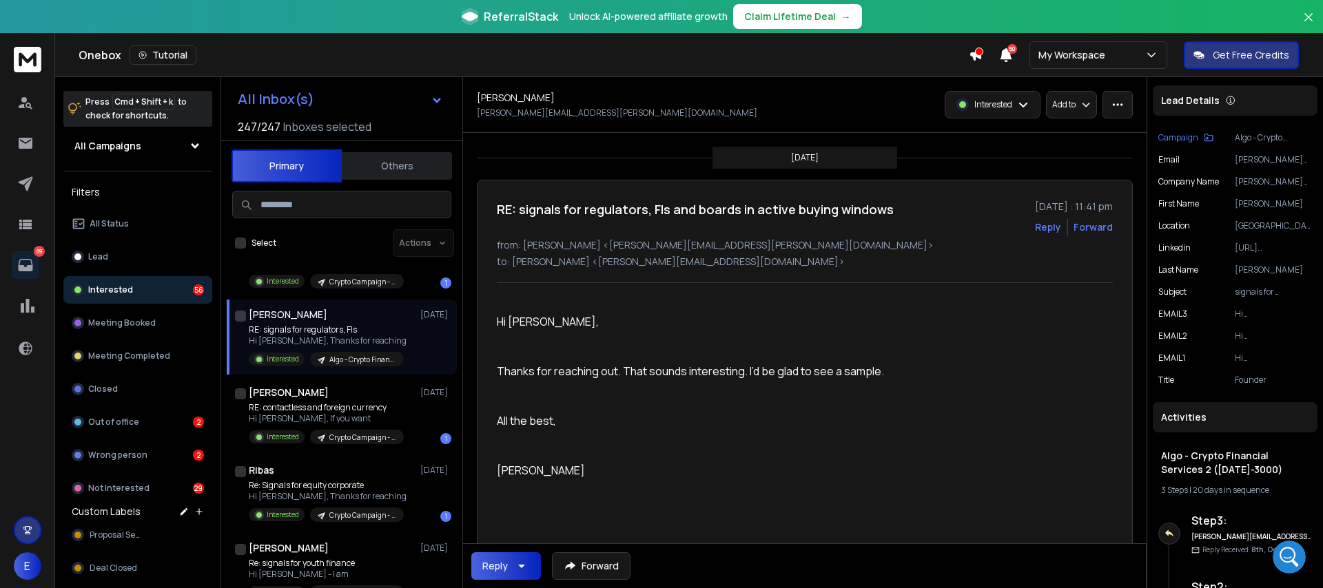
click at [1110, 108] on button "button" at bounding box center [1118, 105] width 30 height 28
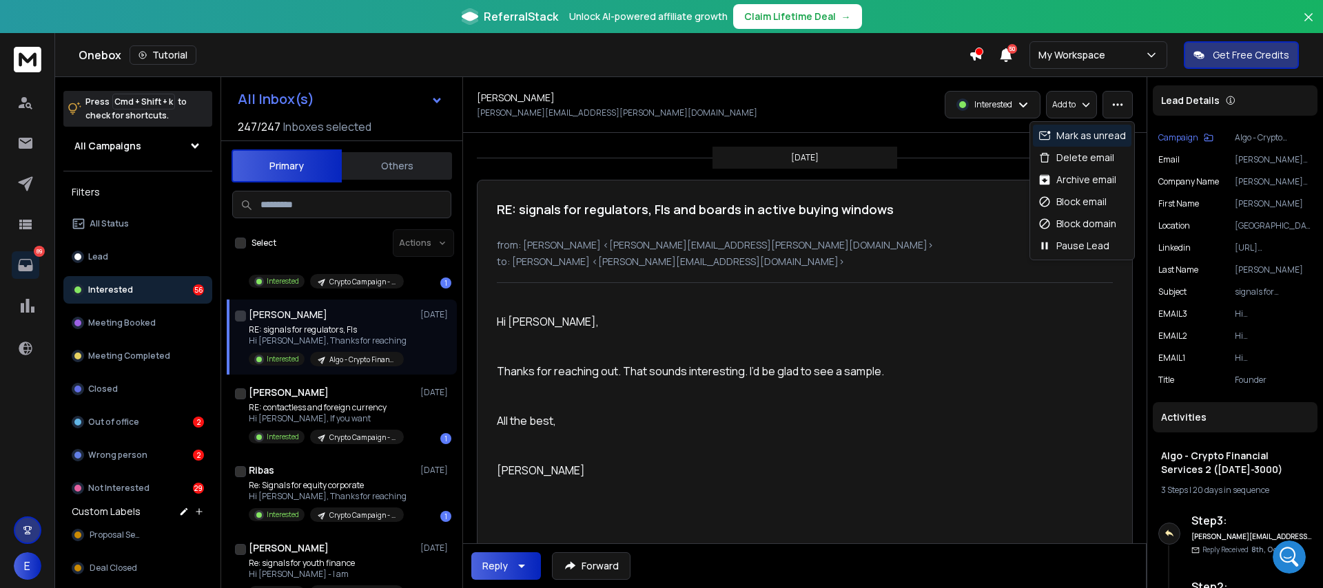
click at [1100, 133] on div "Mark as unread" at bounding box center [1082, 136] width 88 height 14
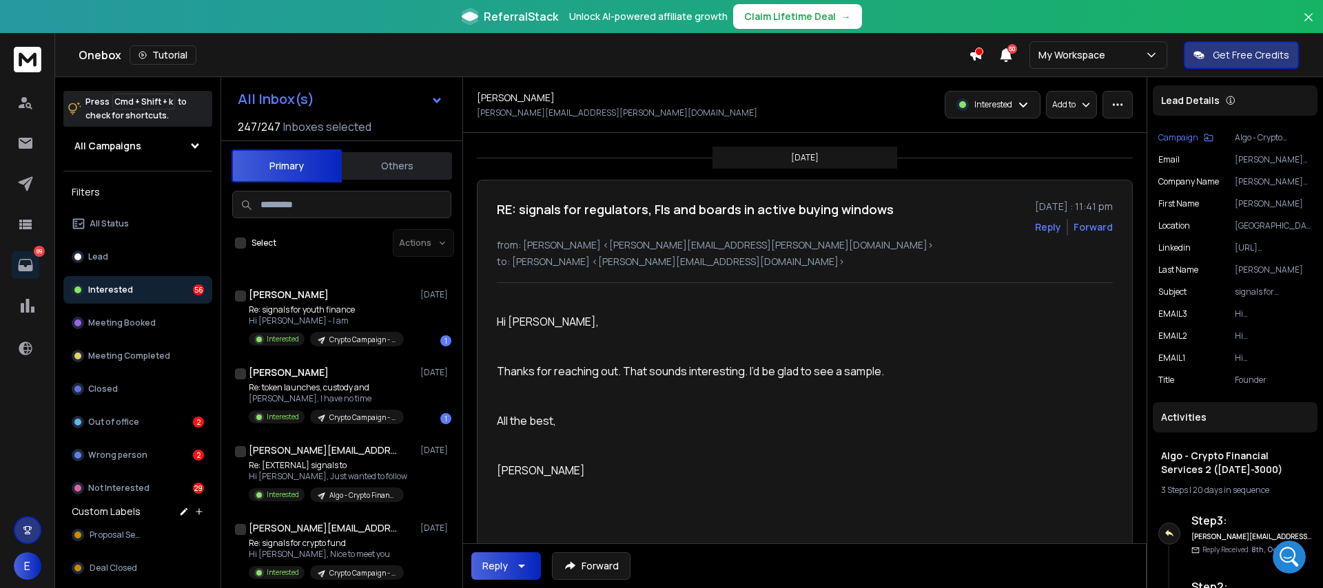
scroll to position [4819, 0]
